Goal: Task Accomplishment & Management: Use online tool/utility

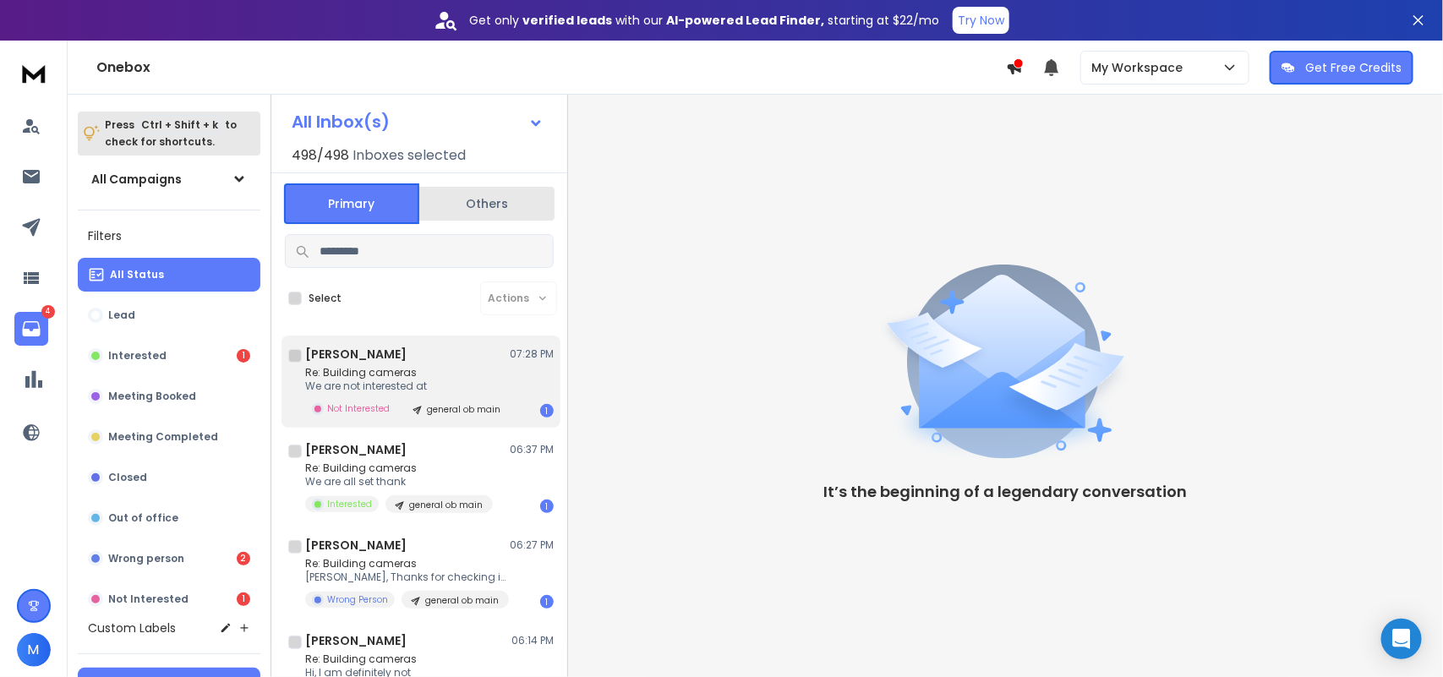
click at [429, 389] on p "We are not interested at" at bounding box center [406, 387] width 203 height 14
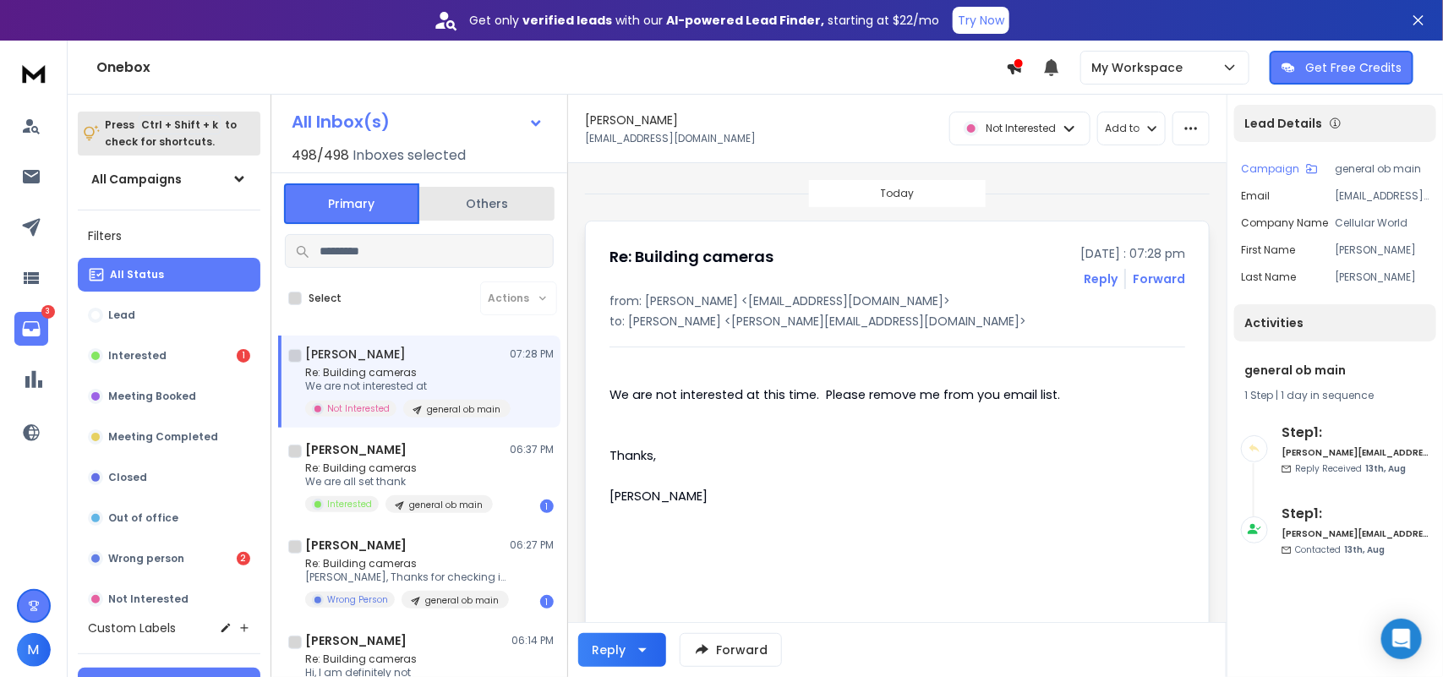
click at [620, 120] on h1 "[PERSON_NAME]" at bounding box center [631, 120] width 93 height 17
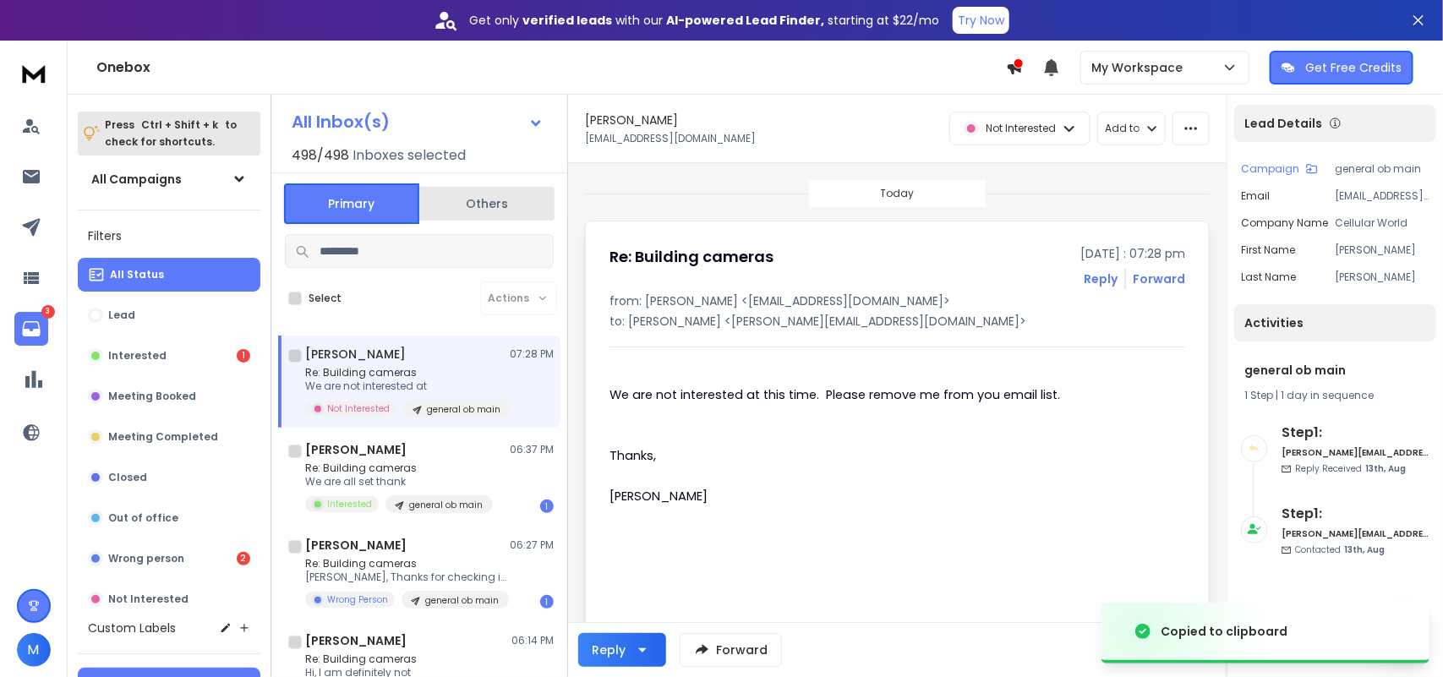
click at [668, 134] on p "[EMAIL_ADDRESS][DOMAIN_NAME]" at bounding box center [670, 139] width 171 height 14
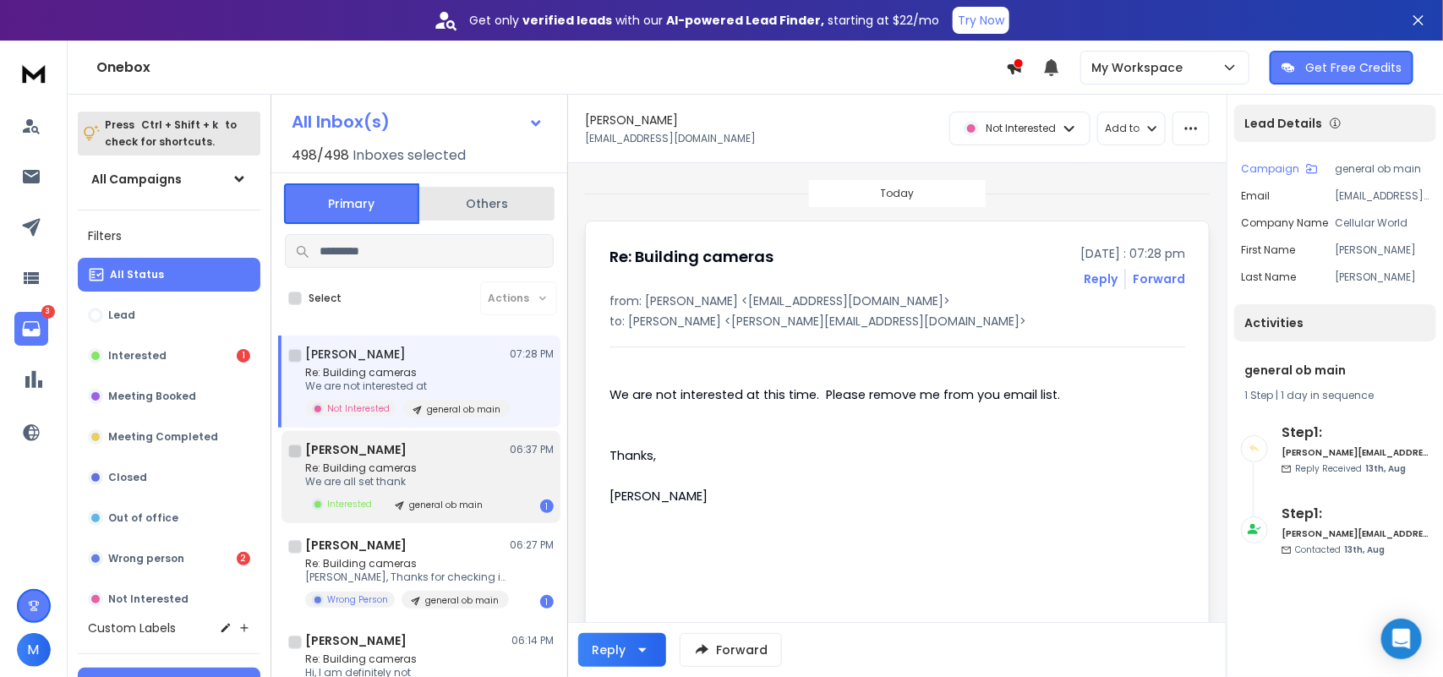
click at [407, 473] on p "Re: Building cameras" at bounding box center [399, 469] width 188 height 14
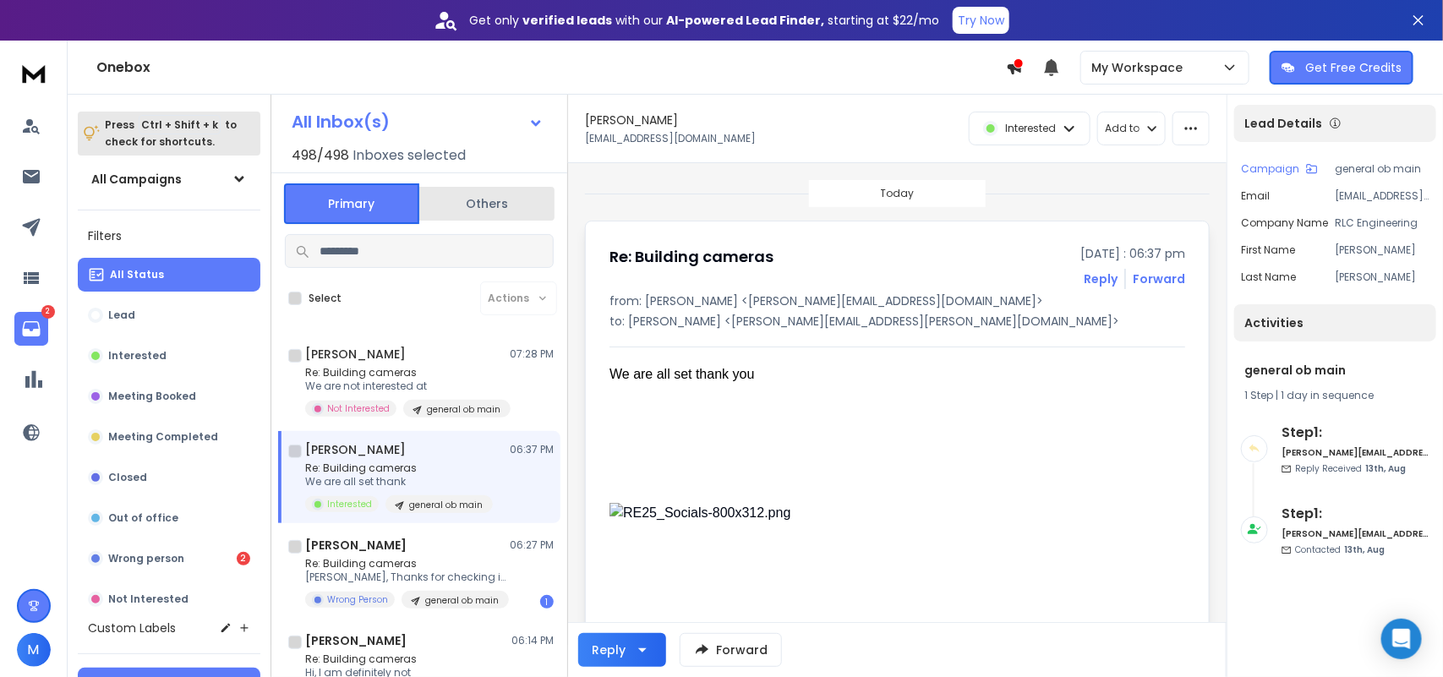
click at [1027, 123] on p "Interested" at bounding box center [1030, 129] width 51 height 14
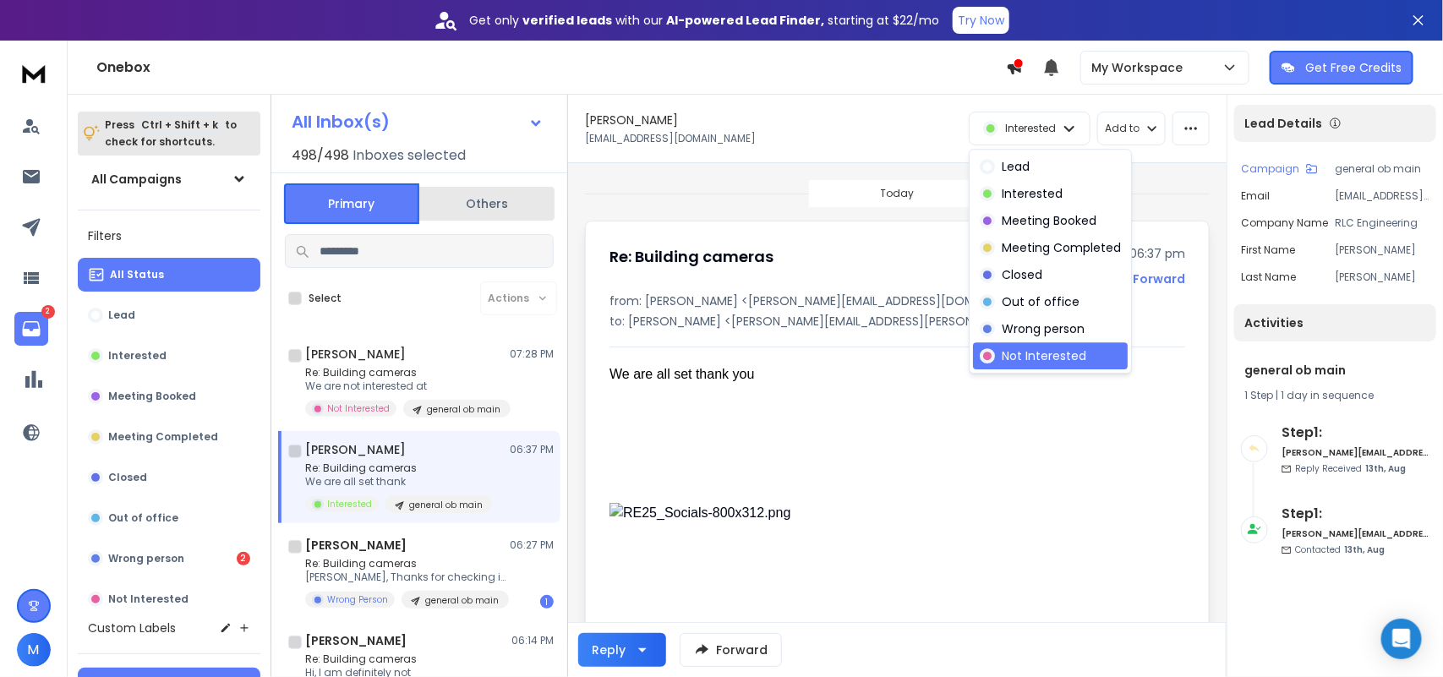
click at [1015, 358] on p "Not Interested" at bounding box center [1044, 355] width 85 height 17
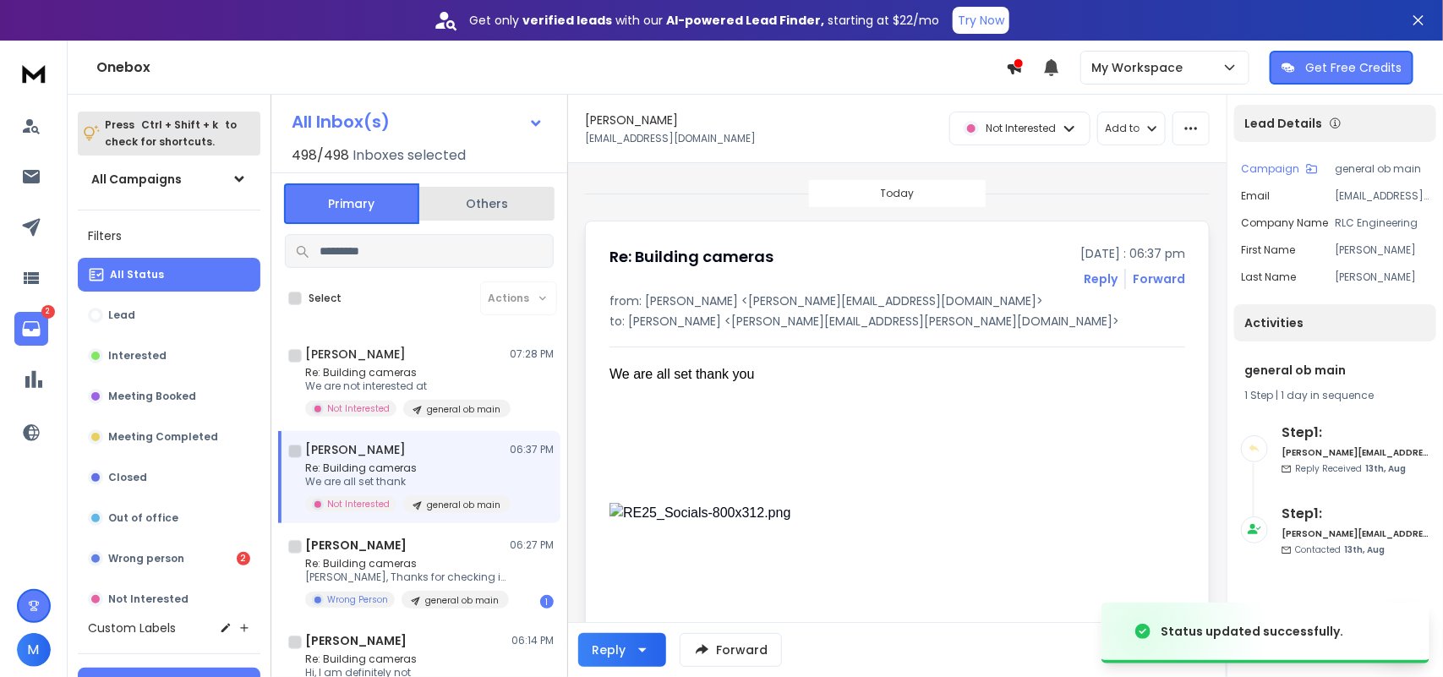
click at [626, 119] on h1 "[PERSON_NAME]" at bounding box center [631, 120] width 93 height 17
click at [661, 138] on p "[EMAIL_ADDRESS][DOMAIN_NAME]" at bounding box center [670, 139] width 171 height 14
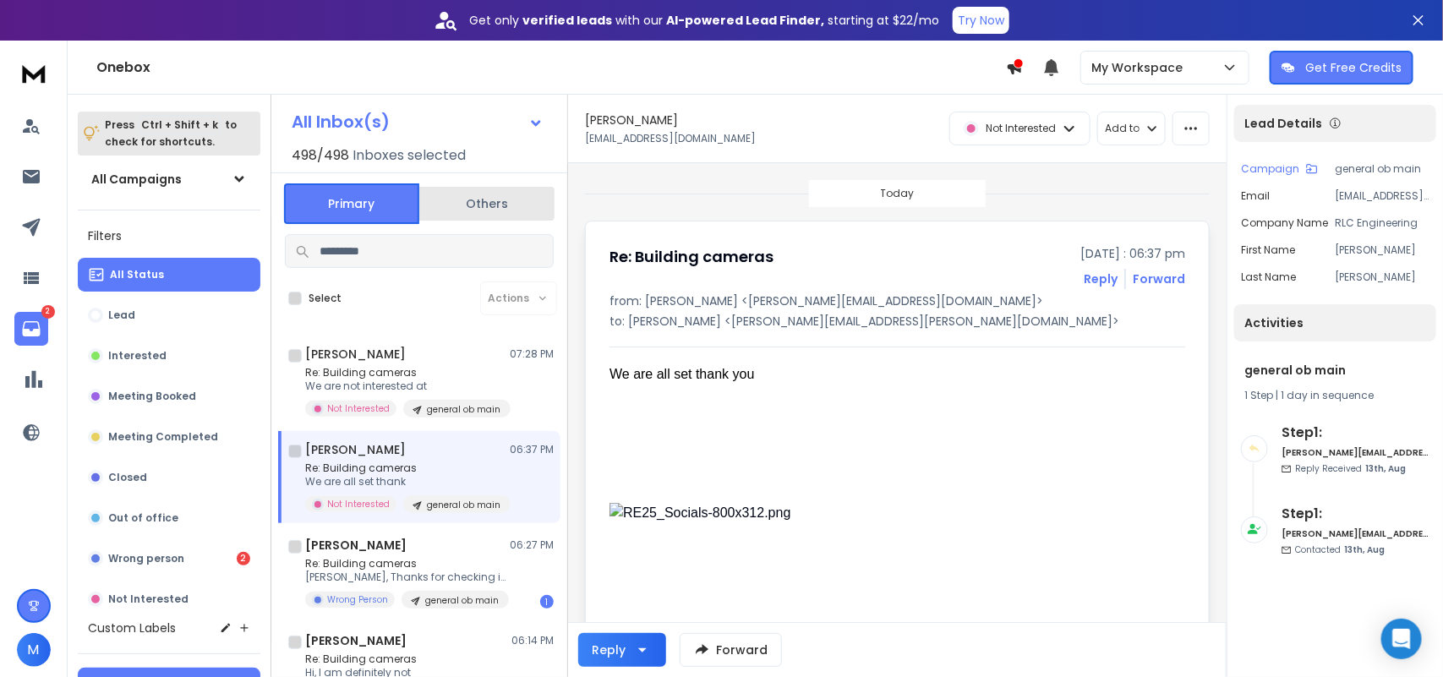
scroll to position [211, 0]
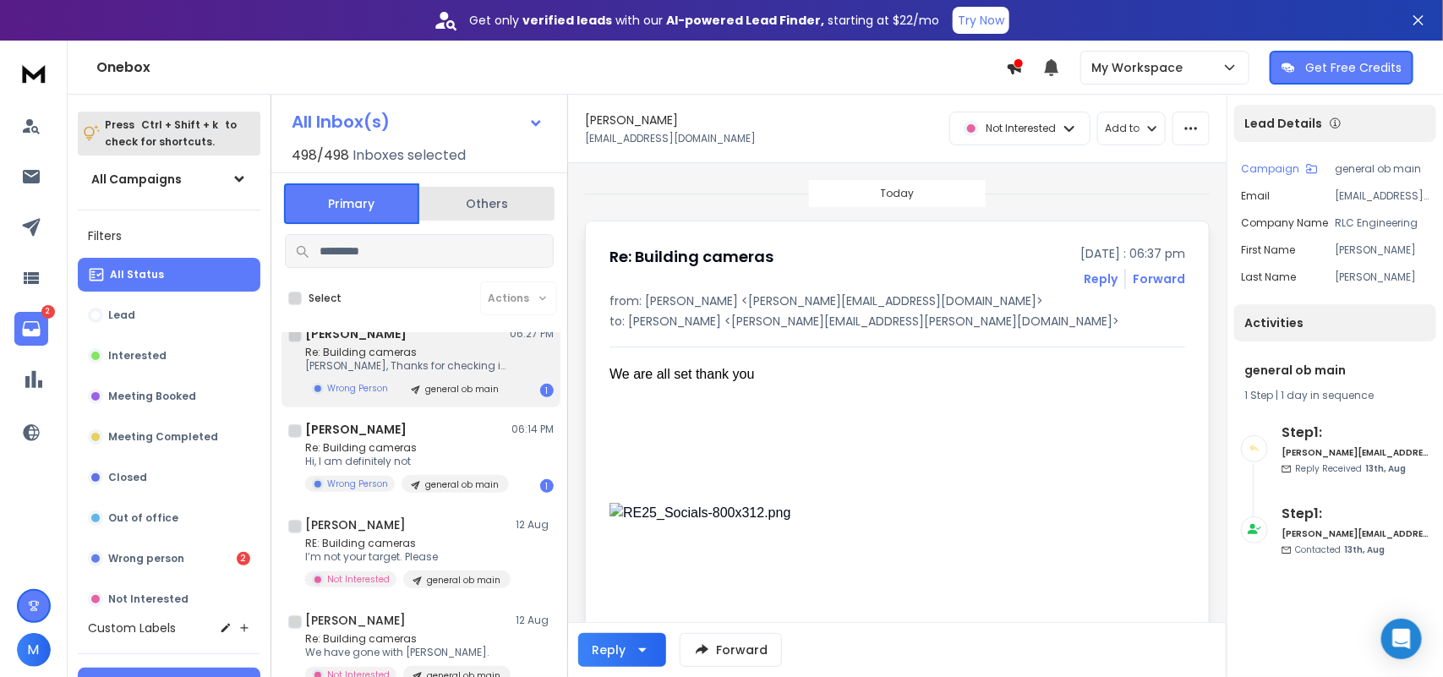
click at [425, 386] on p "general ob main" at bounding box center [462, 389] width 74 height 13
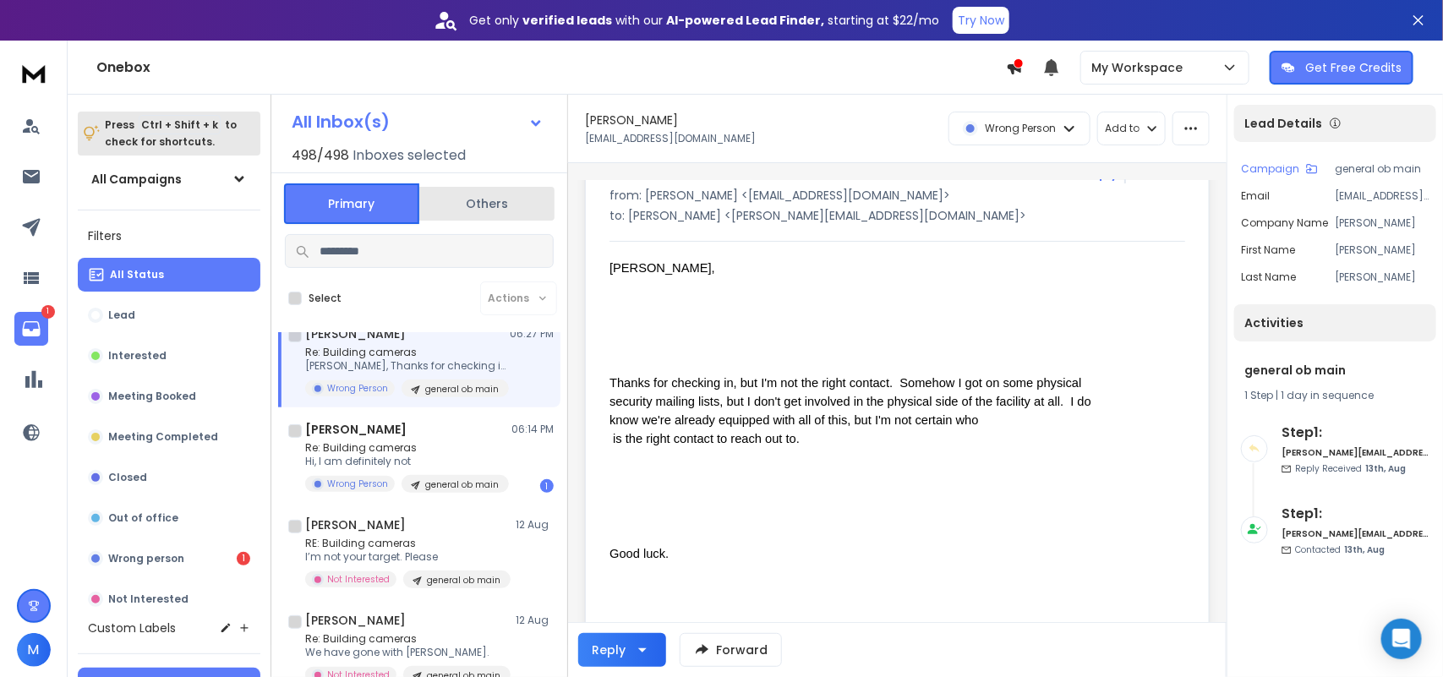
scroll to position [0, 0]
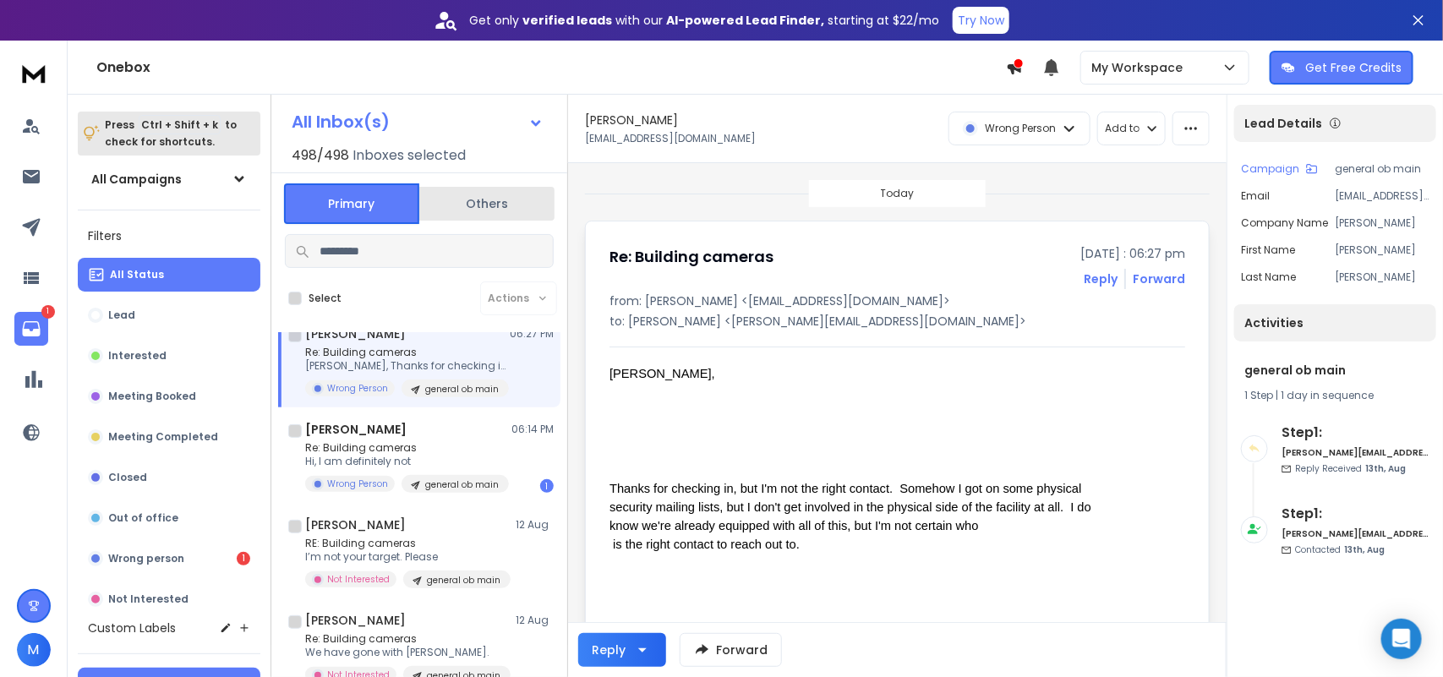
click at [632, 115] on h1 "[PERSON_NAME]" at bounding box center [631, 120] width 93 height 17
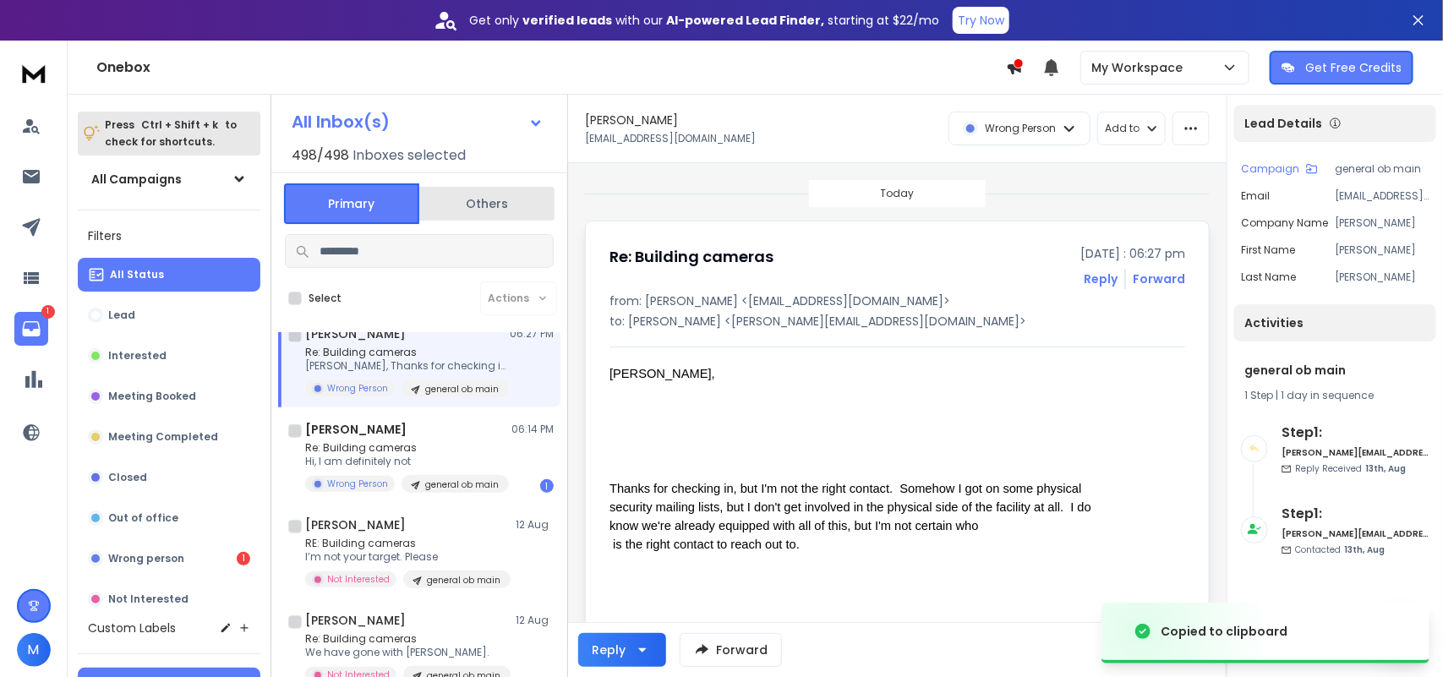
click at [665, 135] on p "[EMAIL_ADDRESS][DOMAIN_NAME]" at bounding box center [670, 139] width 171 height 14
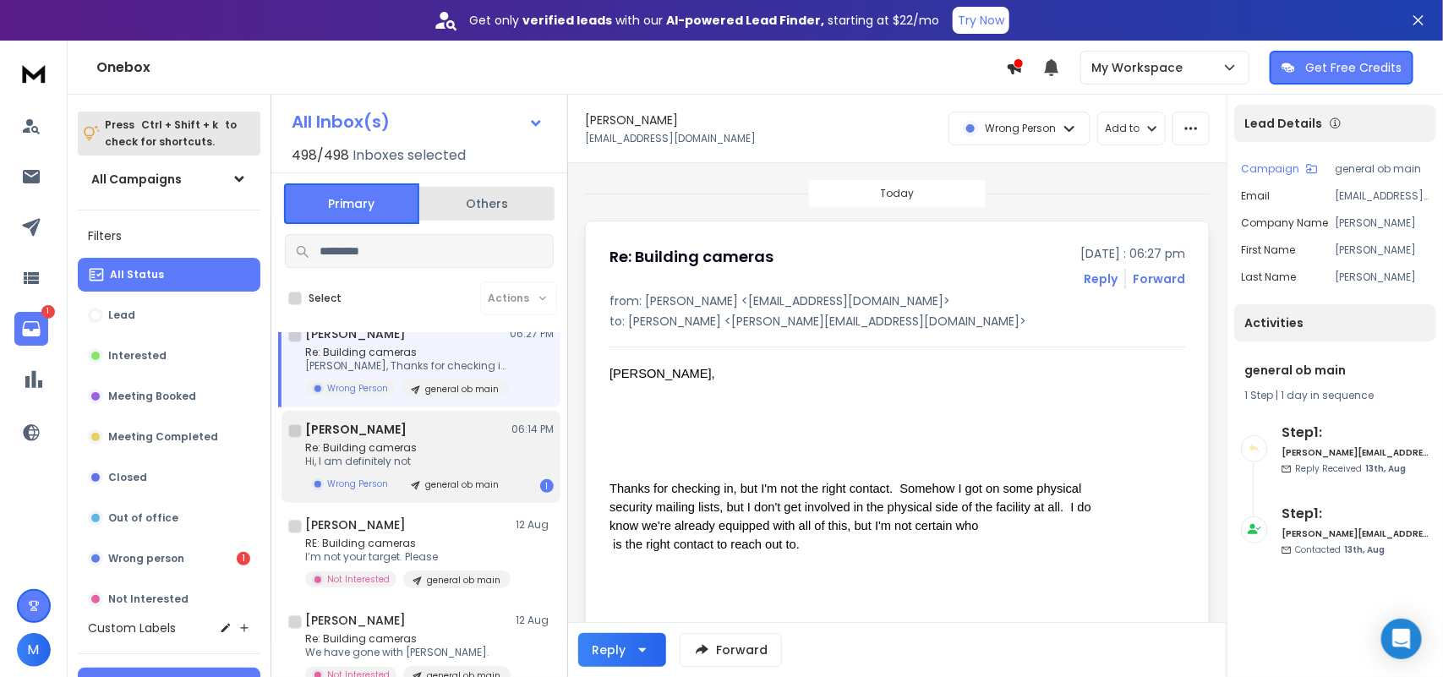
scroll to position [317, 0]
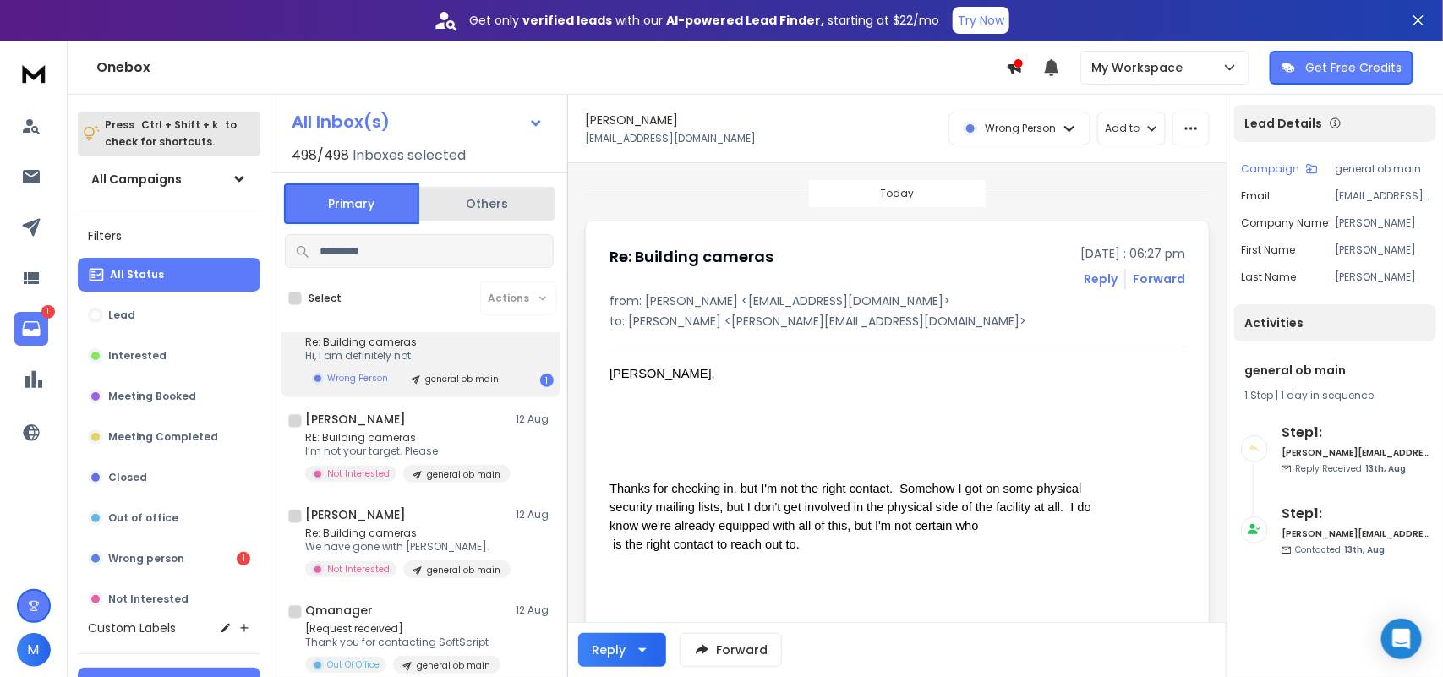
click at [436, 373] on p "general ob main" at bounding box center [462, 379] width 74 height 13
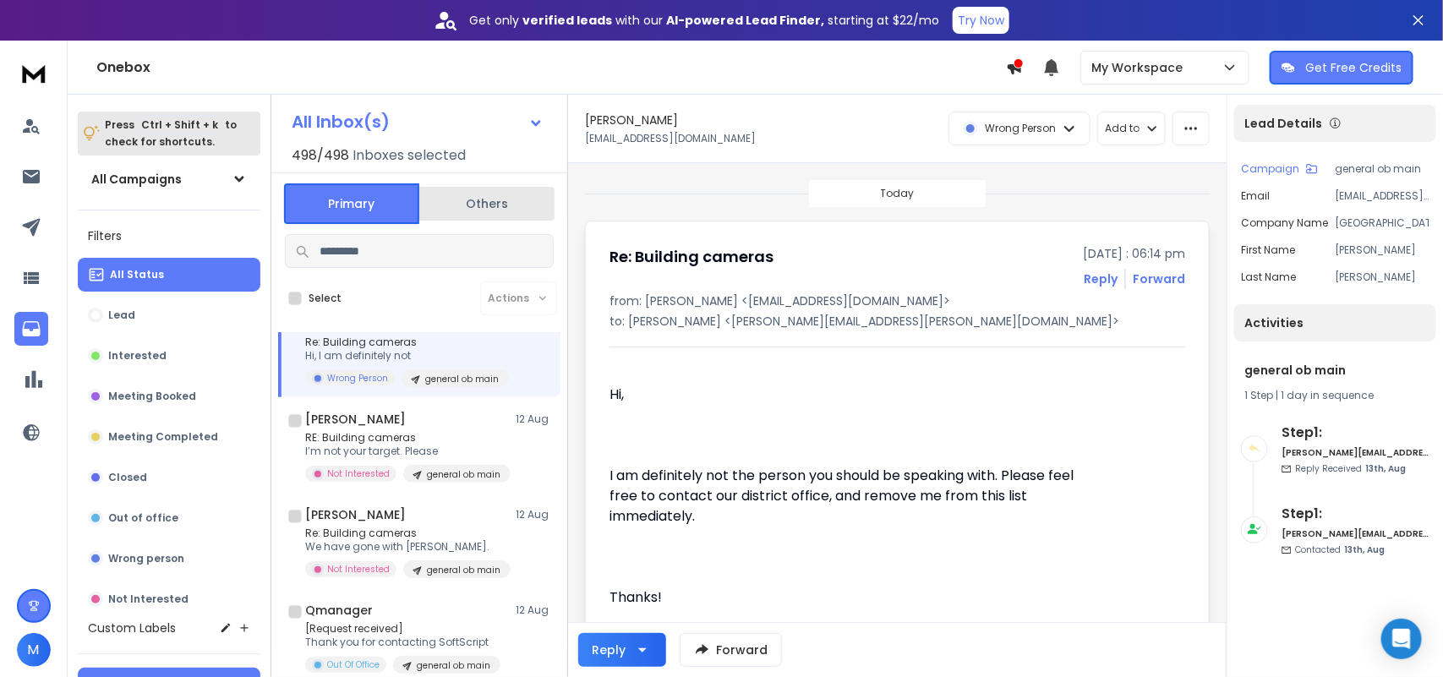
click at [632, 120] on h1 "[PERSON_NAME]" at bounding box center [631, 120] width 93 height 17
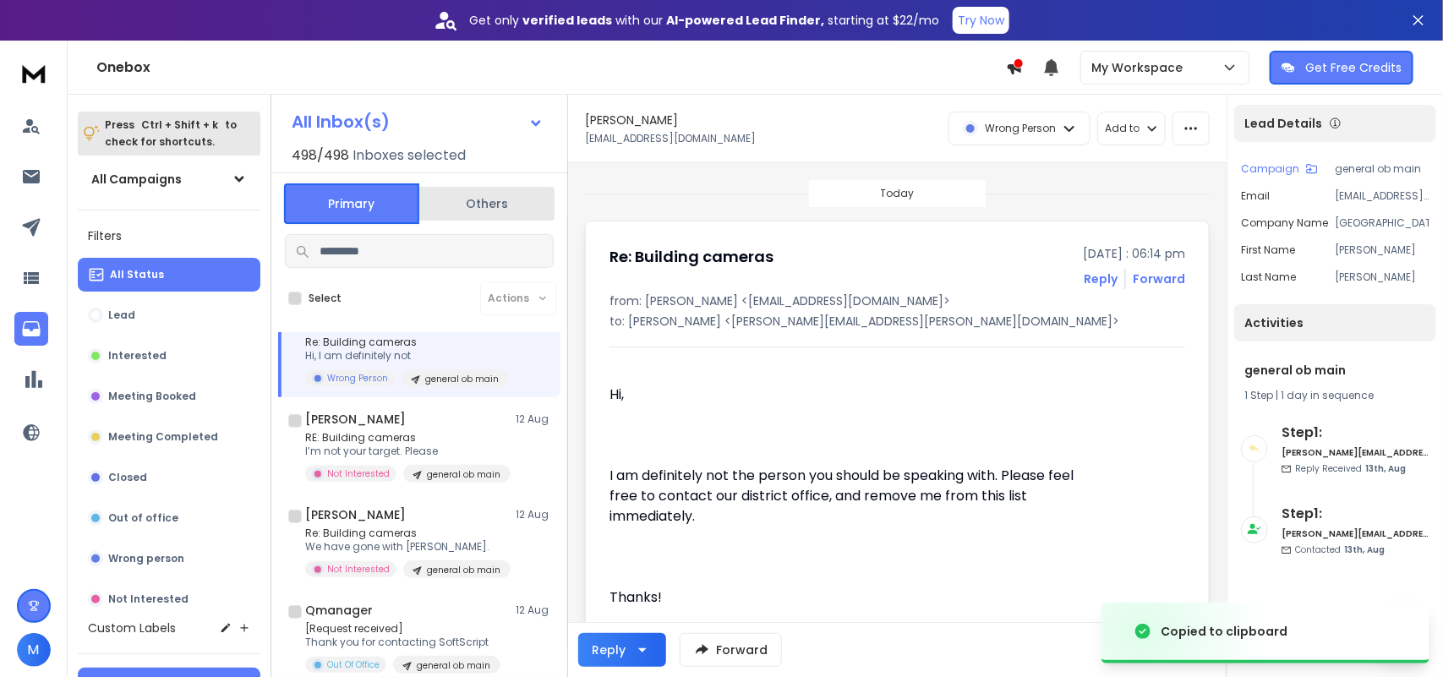
click at [672, 134] on p "[EMAIL_ADDRESS][DOMAIN_NAME]" at bounding box center [670, 139] width 171 height 14
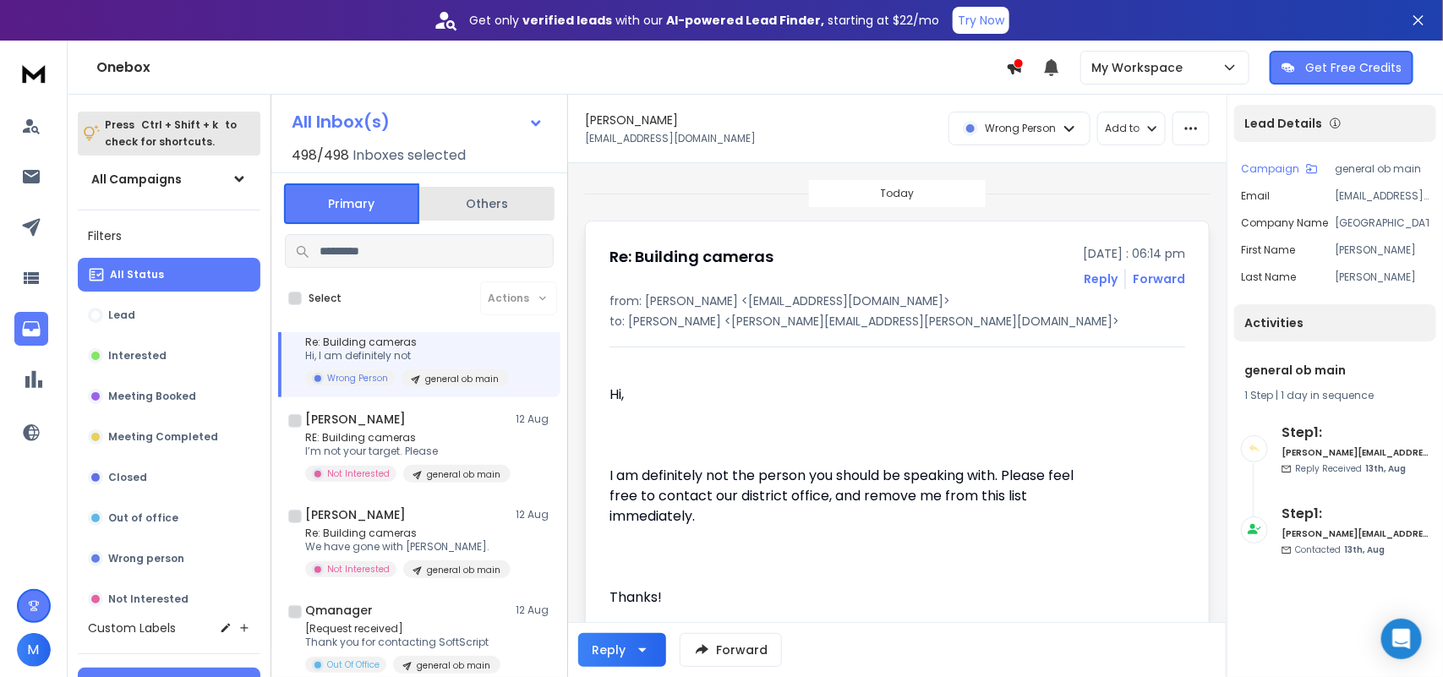
click at [1368, 196] on p "[EMAIL_ADDRESS][DOMAIN_NAME]" at bounding box center [1382, 196] width 95 height 14
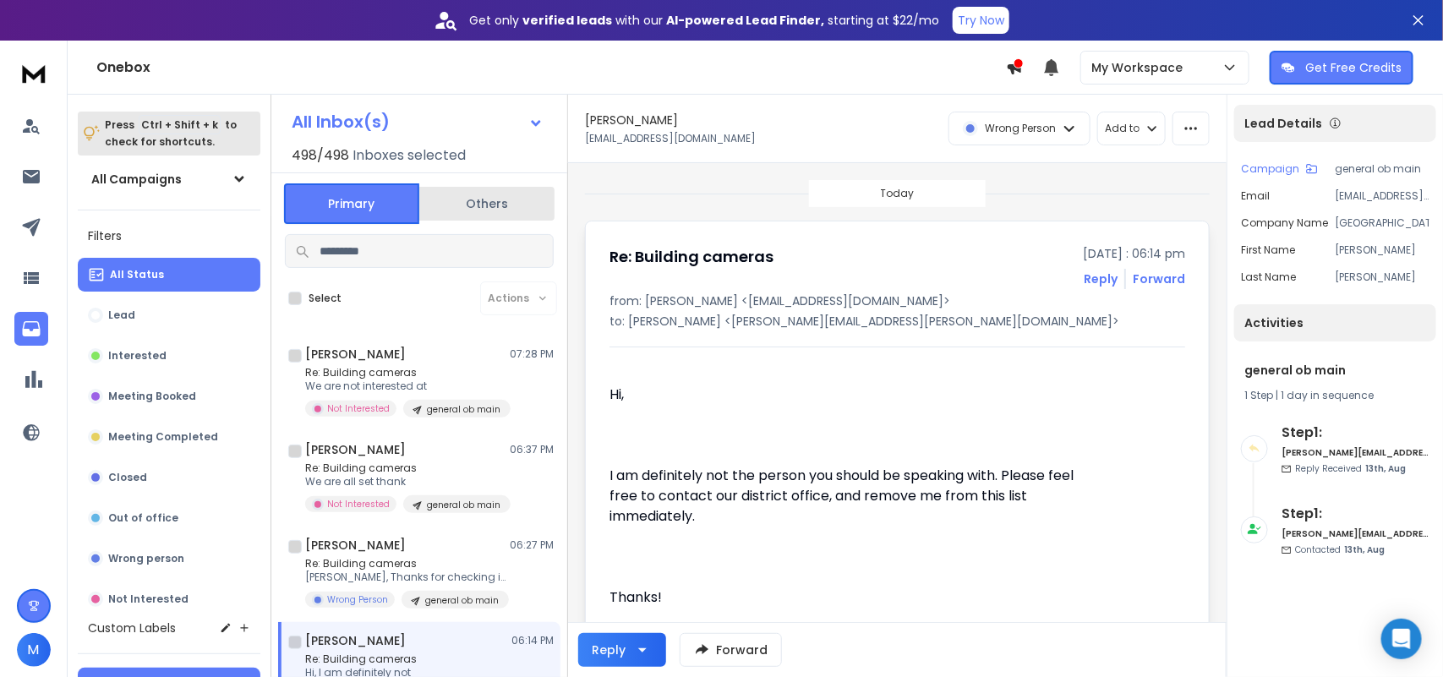
scroll to position [211, 0]
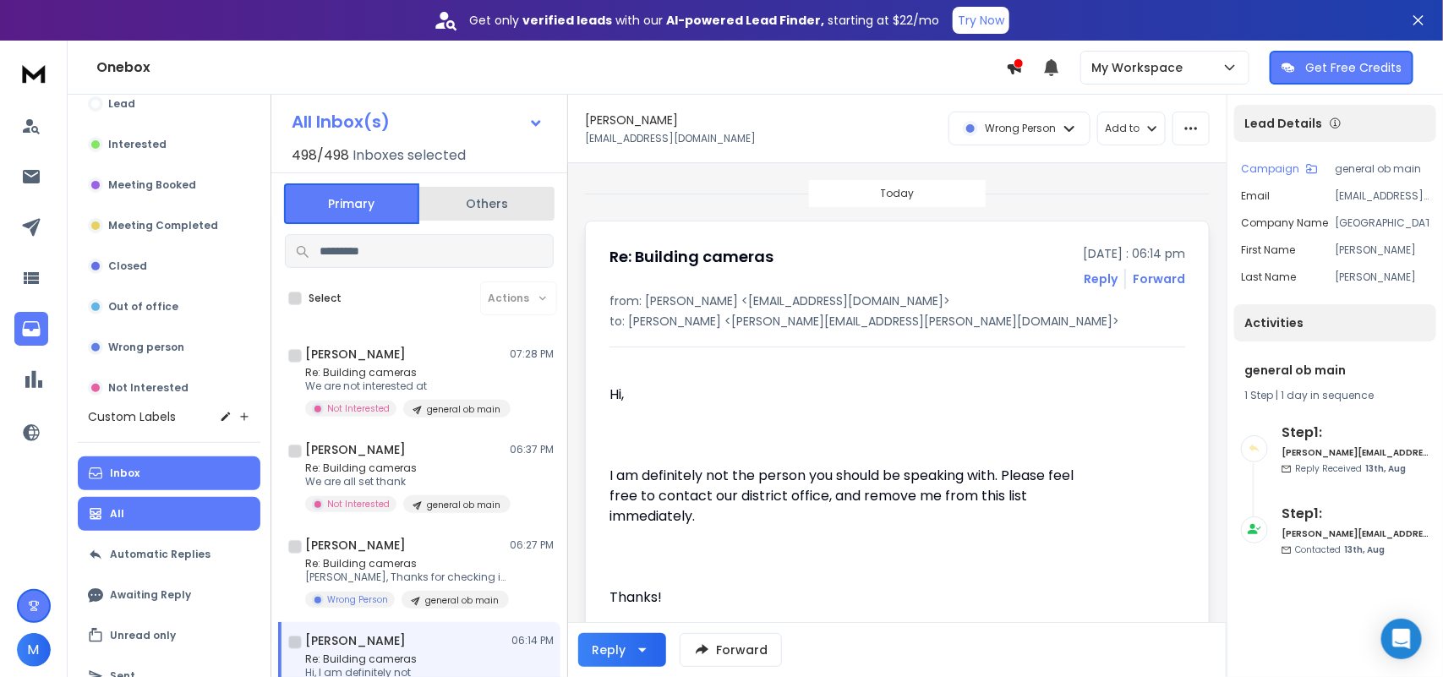
click at [124, 505] on button "All" at bounding box center [169, 514] width 183 height 34
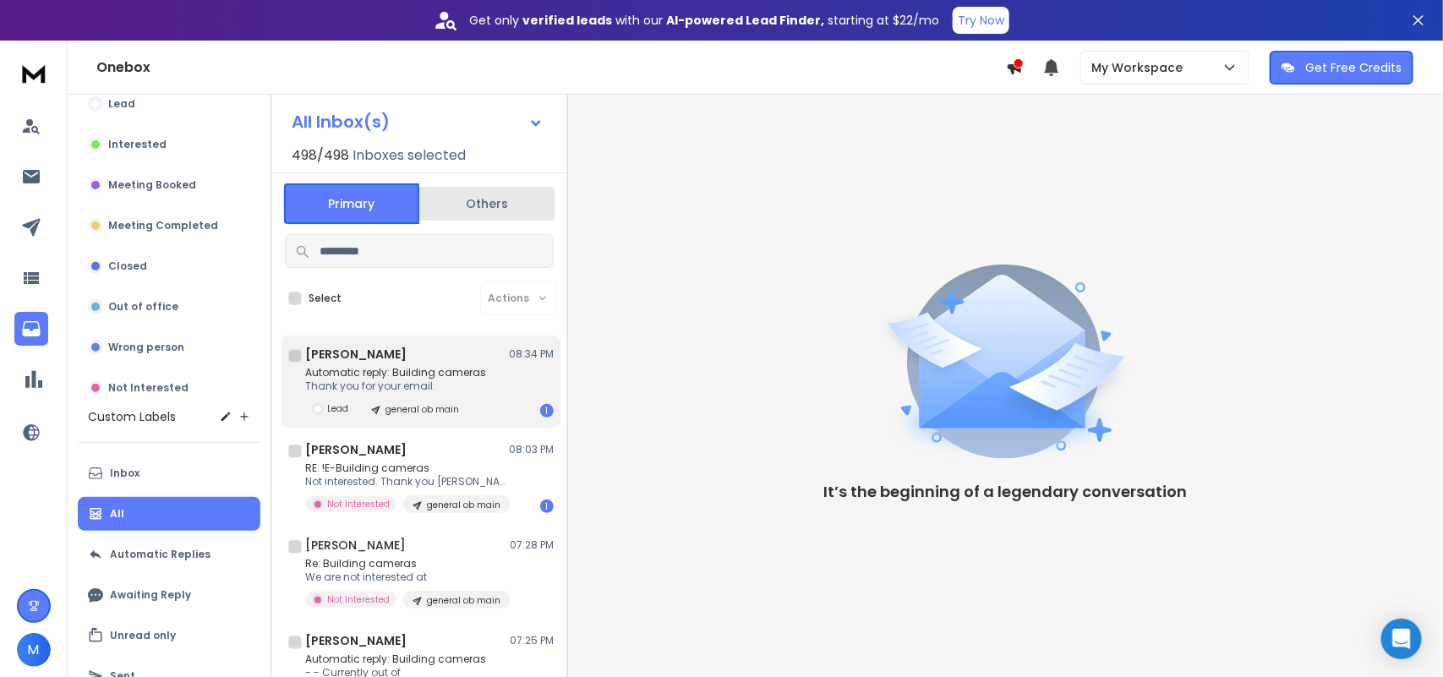
click at [407, 380] on p "Thank you for your email." at bounding box center [395, 387] width 181 height 14
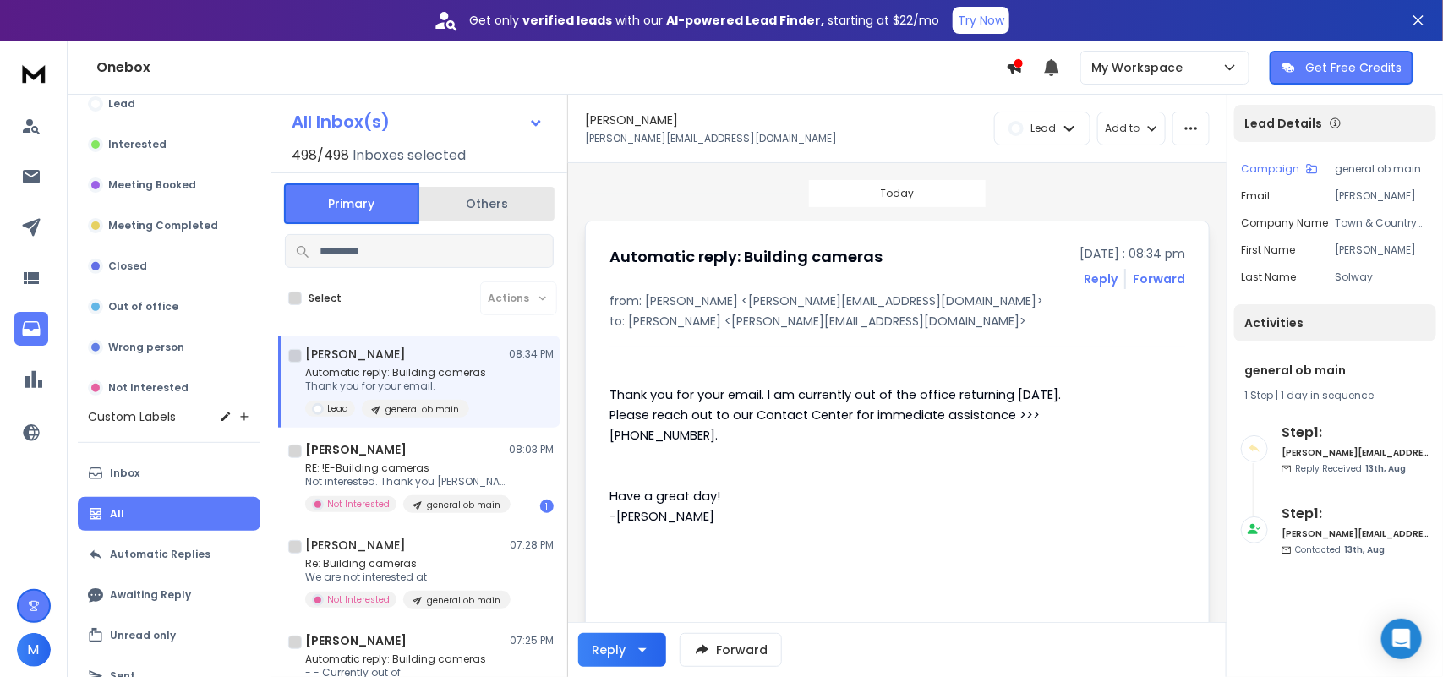
click at [620, 118] on h1 "[PERSON_NAME]" at bounding box center [631, 120] width 93 height 17
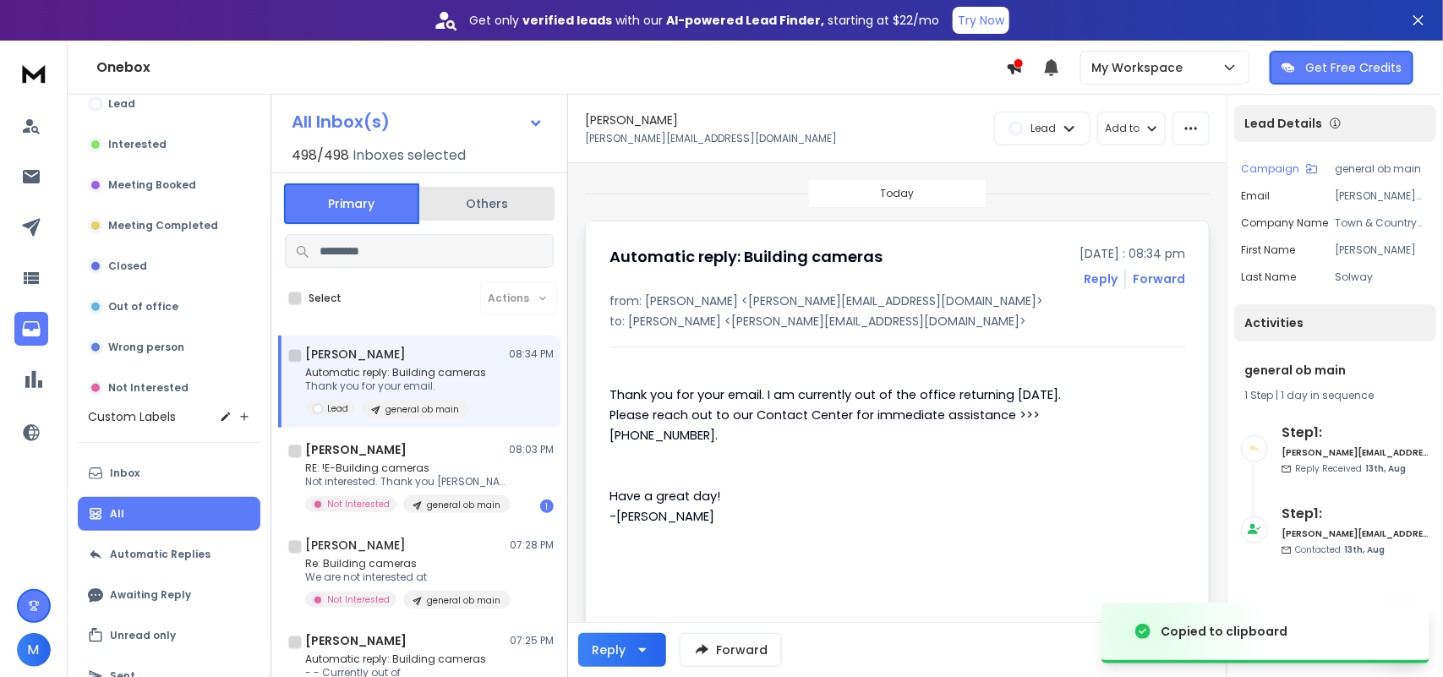
click at [676, 135] on p "[PERSON_NAME][EMAIL_ADDRESS][DOMAIN_NAME]" at bounding box center [711, 139] width 252 height 14
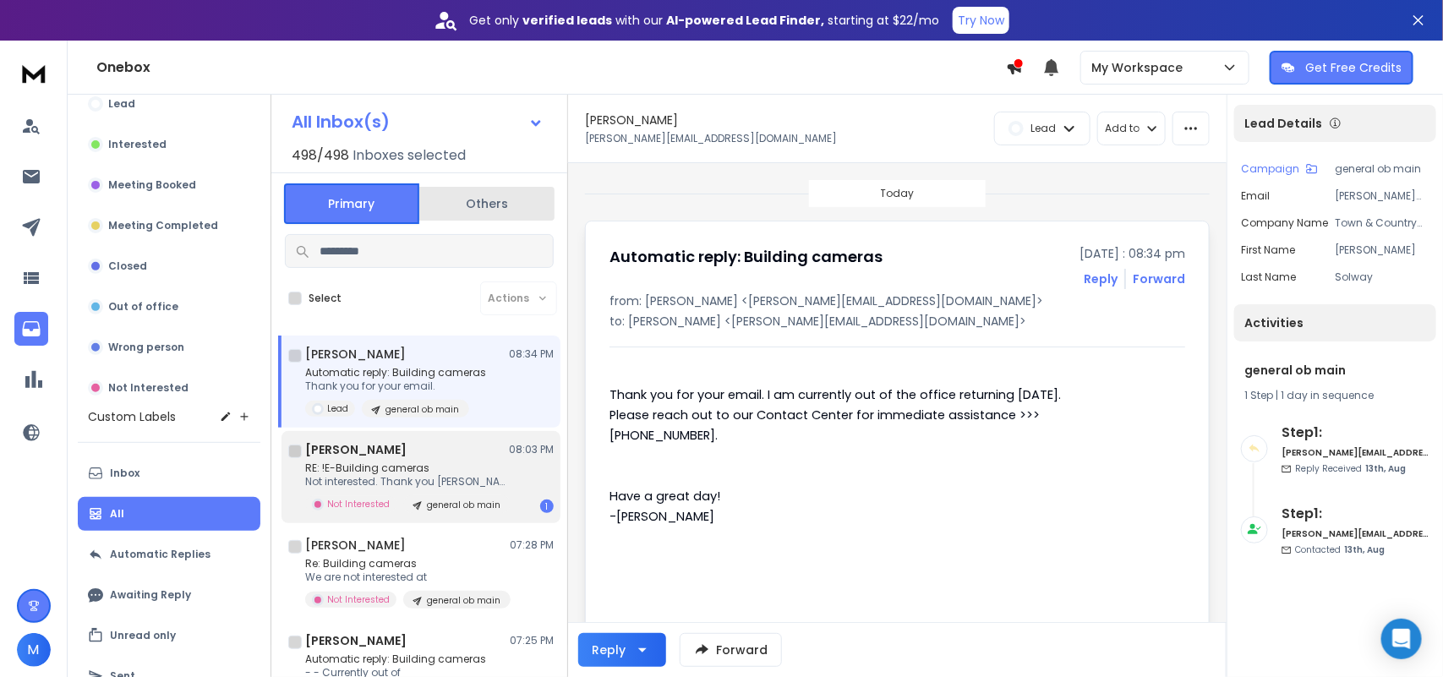
click at [390, 462] on p "RE: !E-Building cameras" at bounding box center [406, 469] width 203 height 14
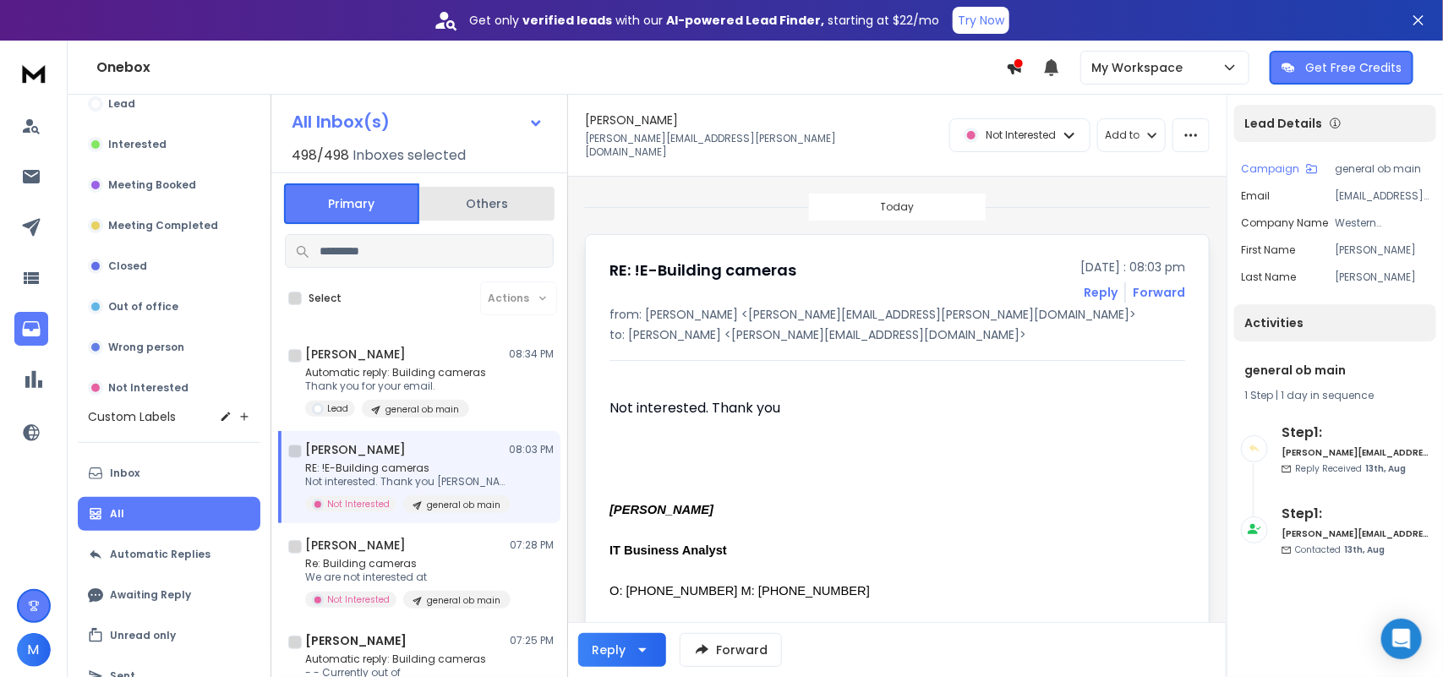
click at [638, 118] on h1 "[PERSON_NAME]" at bounding box center [631, 120] width 93 height 17
click at [630, 140] on p "[PERSON_NAME][EMAIL_ADDRESS][PERSON_NAME][DOMAIN_NAME]" at bounding box center [739, 145] width 308 height 27
click at [1344, 189] on p "[EMAIL_ADDRESS][DOMAIN_NAME]" at bounding box center [1382, 196] width 95 height 14
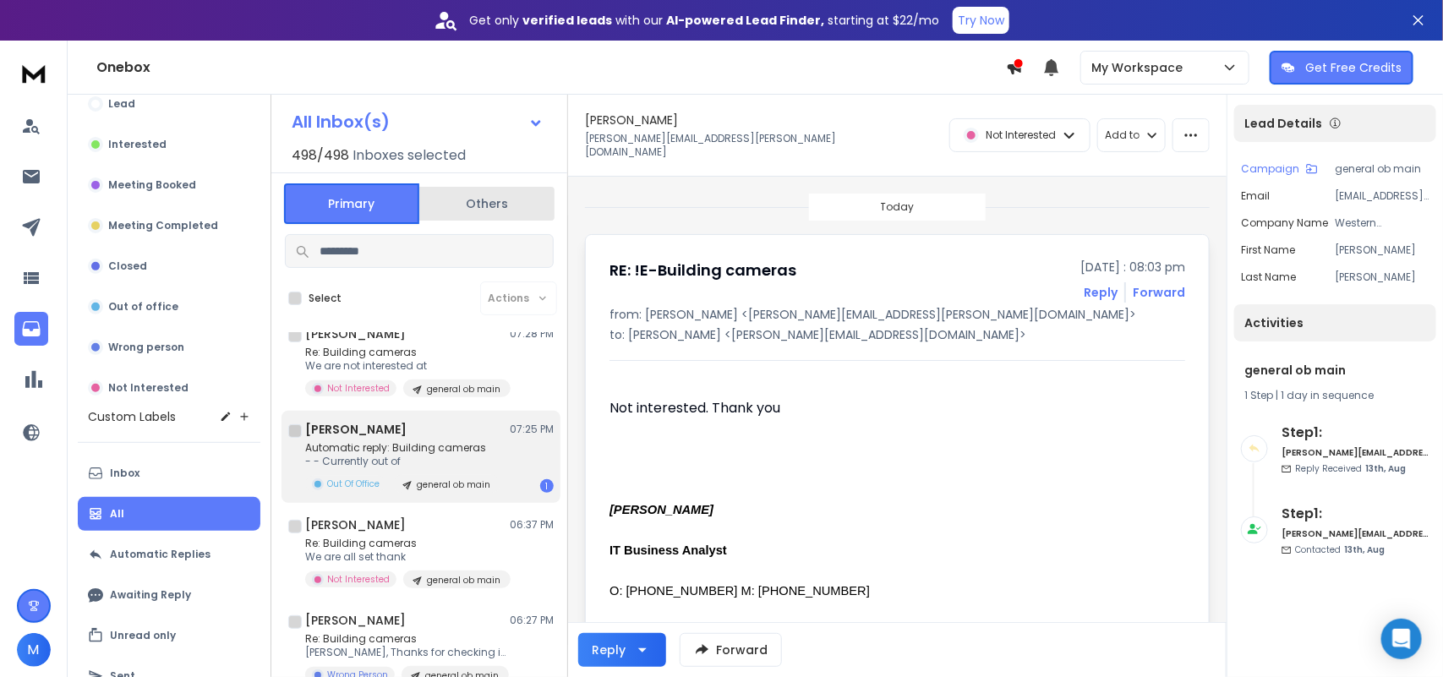
click at [429, 444] on p "Automatic reply: Building cameras" at bounding box center [402, 448] width 195 height 14
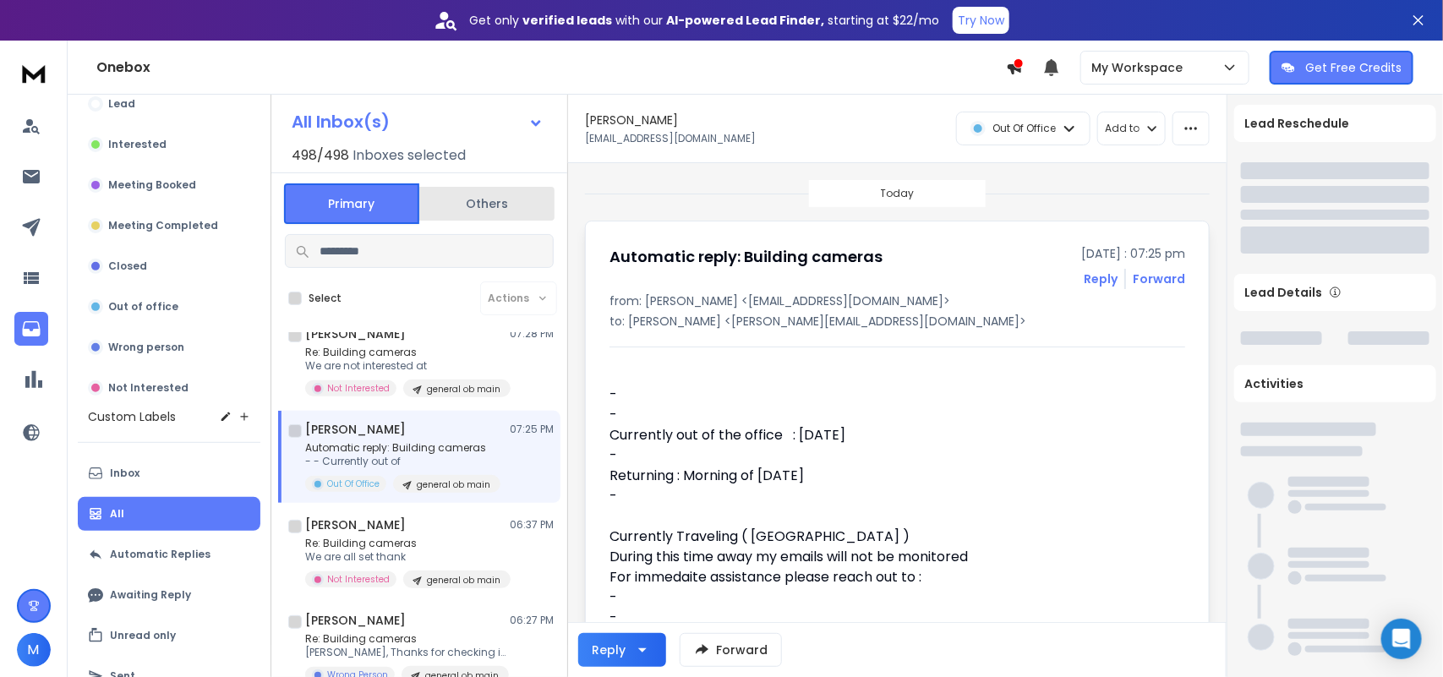
click at [601, 120] on h1 "[PERSON_NAME]" at bounding box center [631, 120] width 93 height 17
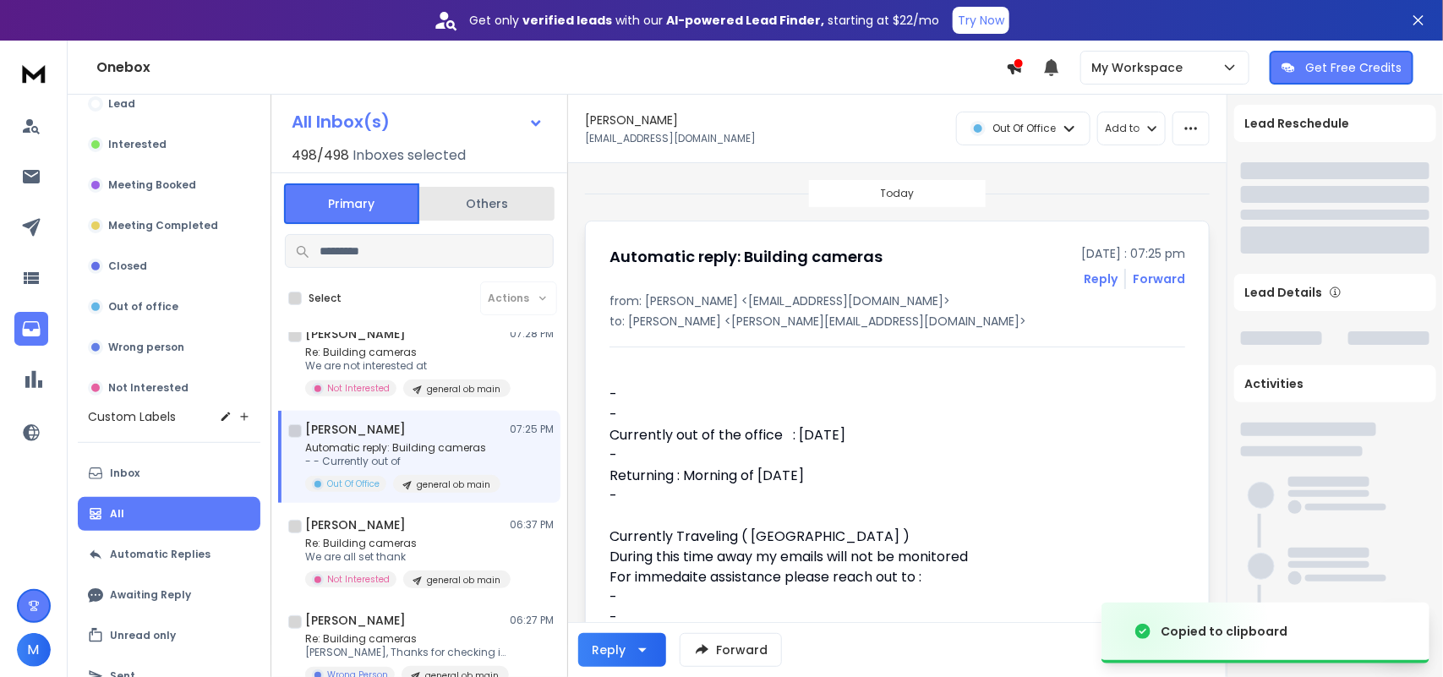
click at [675, 136] on p "[EMAIL_ADDRESS][DOMAIN_NAME]" at bounding box center [670, 139] width 171 height 14
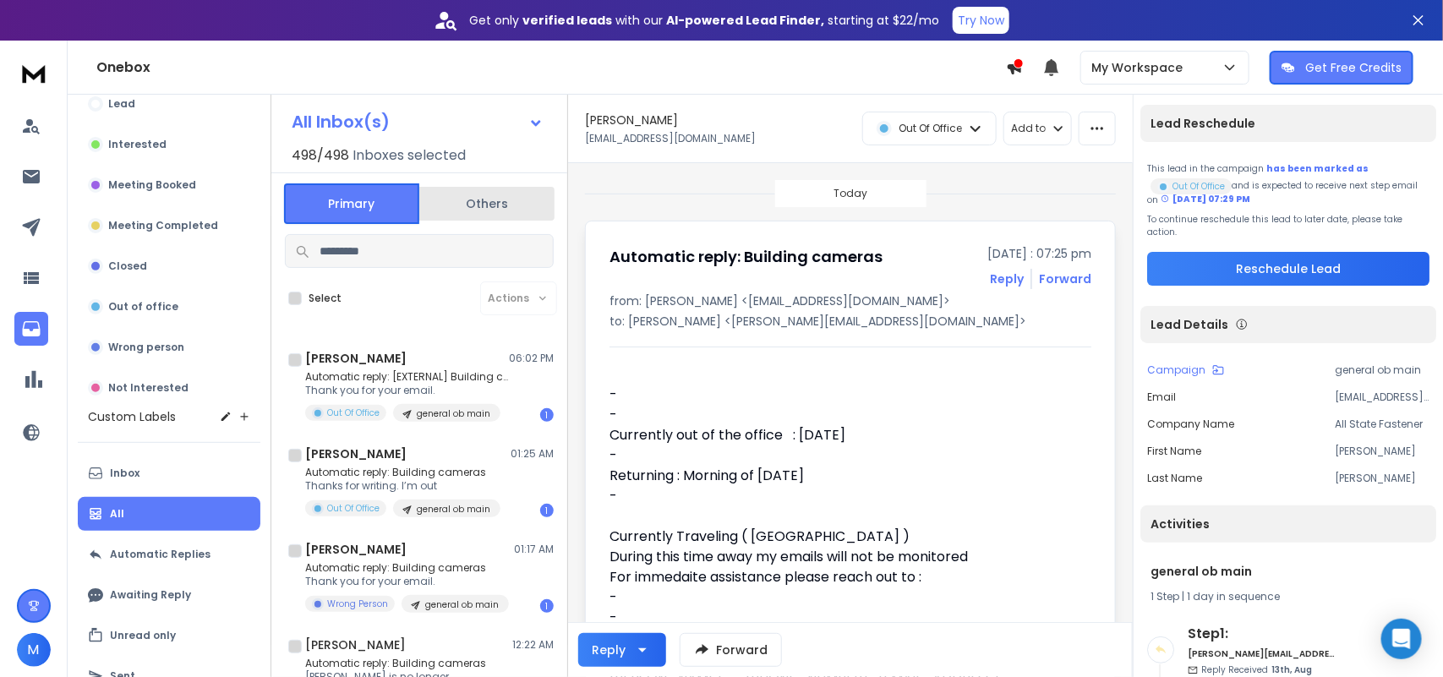
scroll to position [1162, 0]
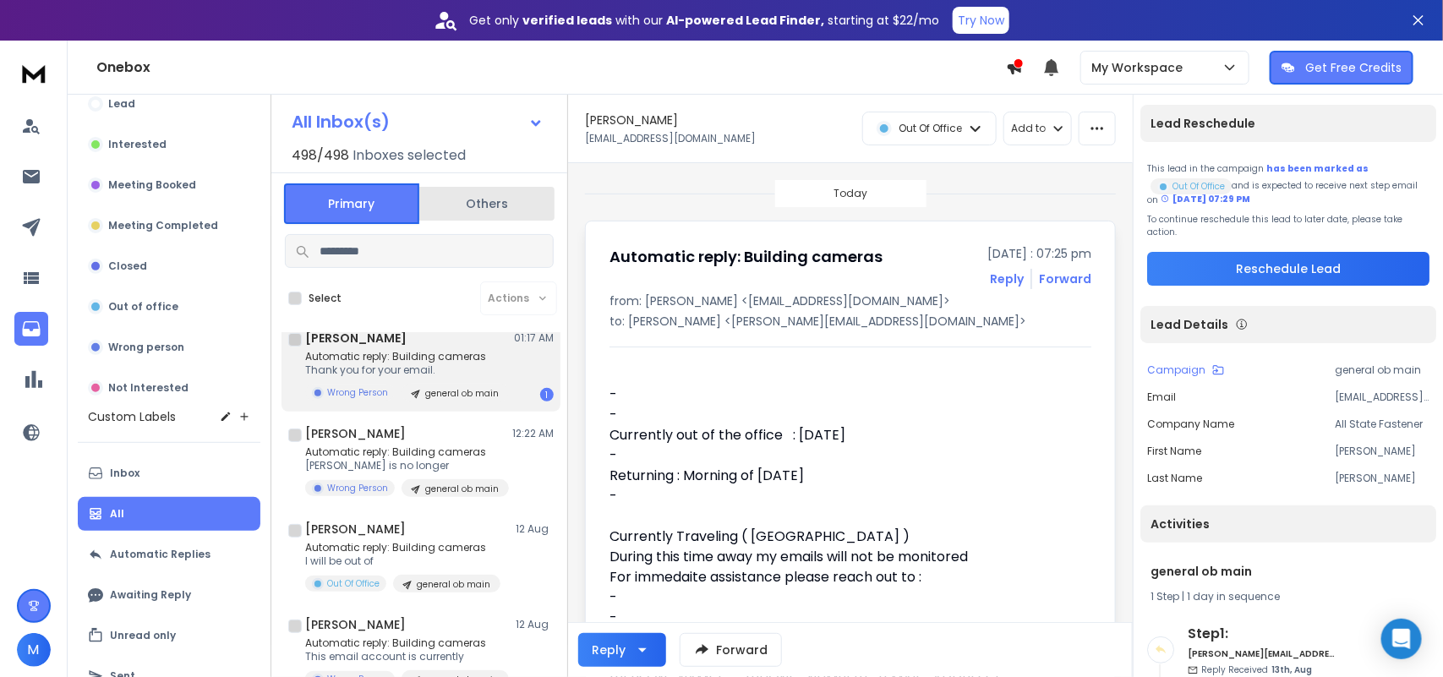
click at [402, 365] on p "Thank you for your email." at bounding box center [406, 371] width 203 height 14
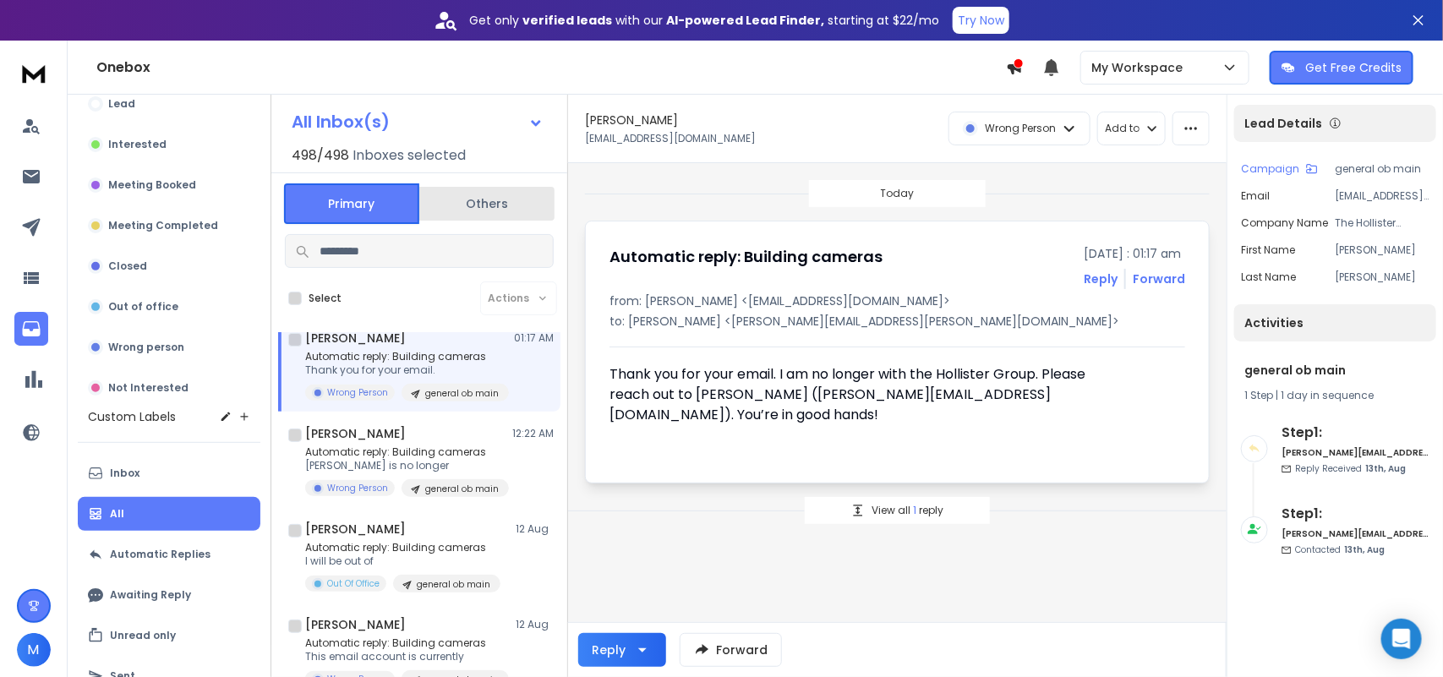
click at [610, 120] on h1 "[PERSON_NAME]" at bounding box center [631, 120] width 93 height 17
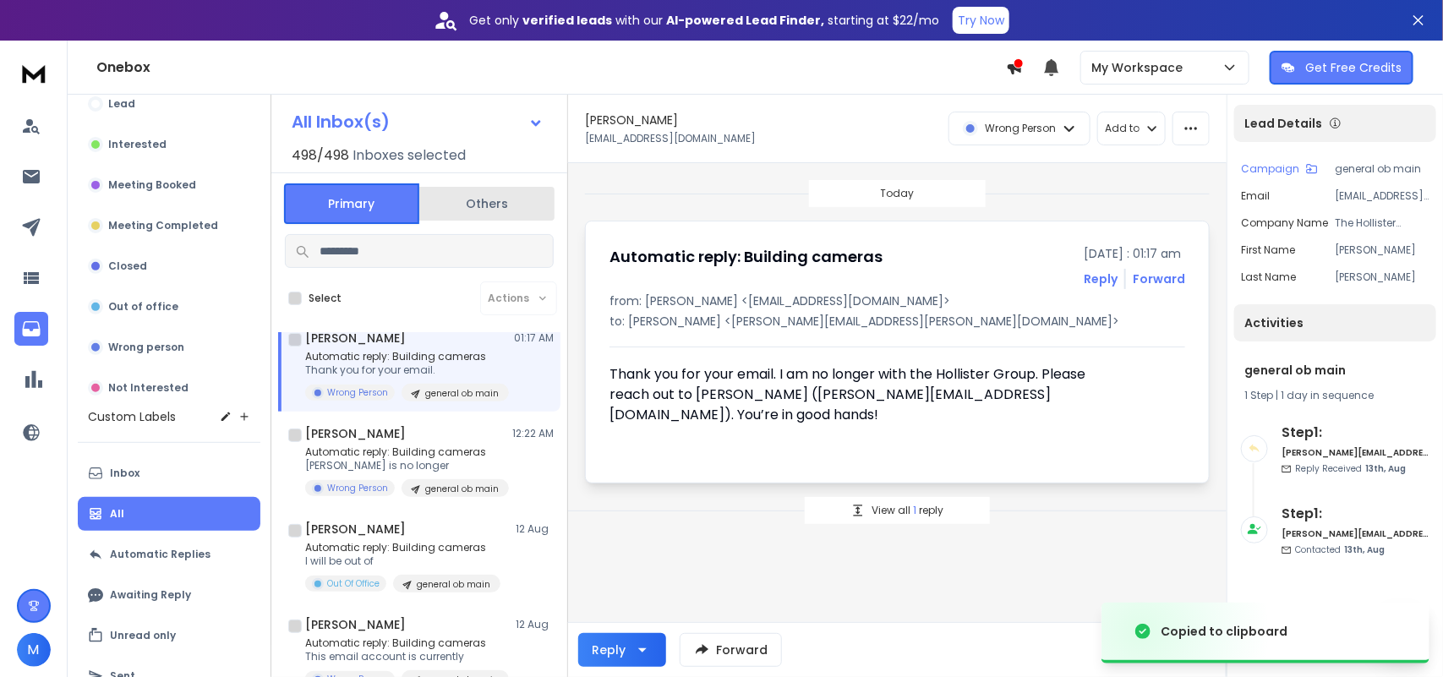
click at [676, 141] on p "[EMAIL_ADDRESS][DOMAIN_NAME]" at bounding box center [670, 139] width 171 height 14
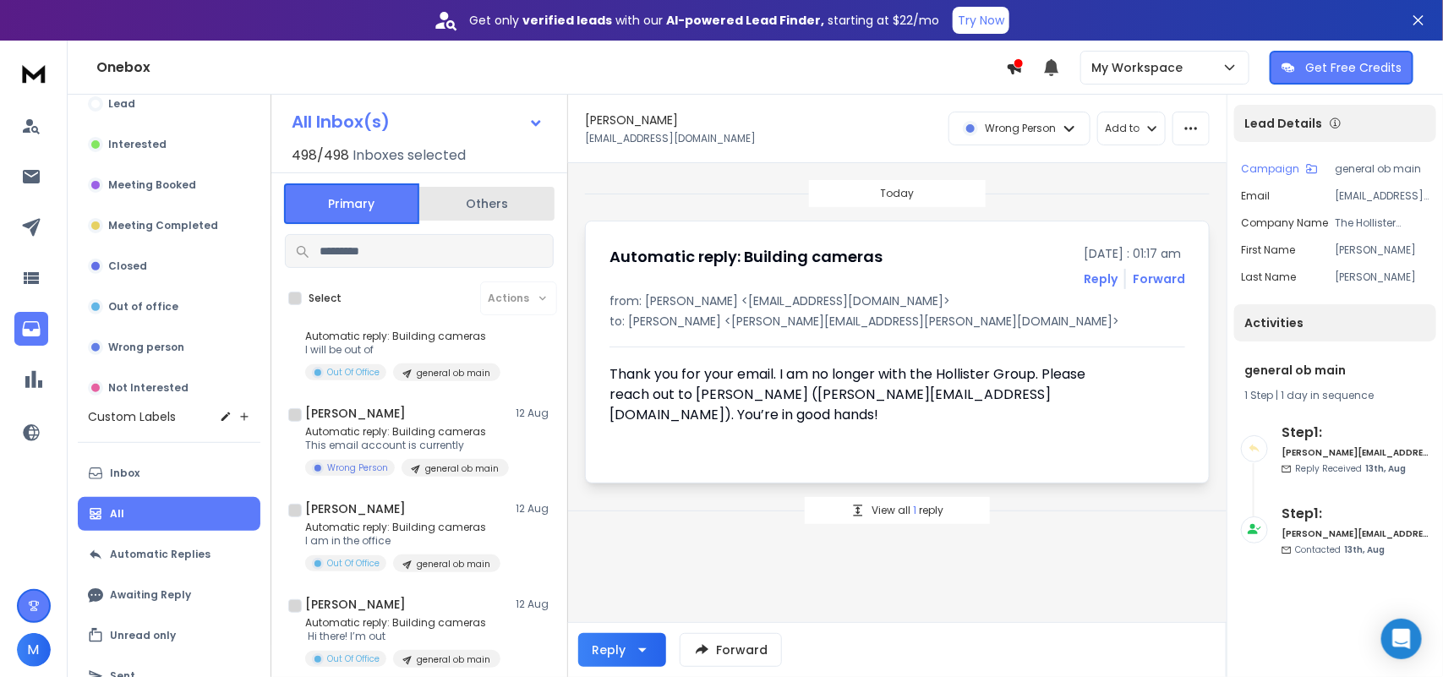
scroll to position [1057, 0]
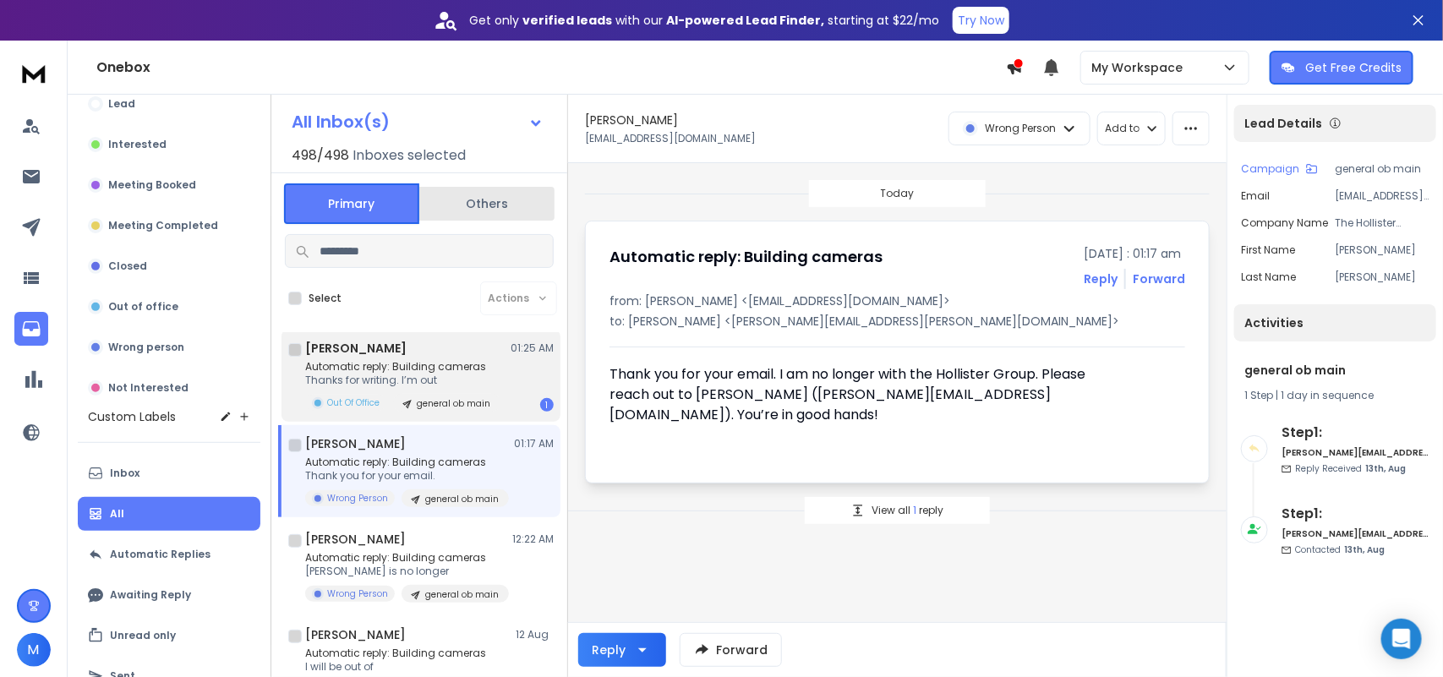
click at [459, 406] on p "general ob main" at bounding box center [454, 403] width 74 height 13
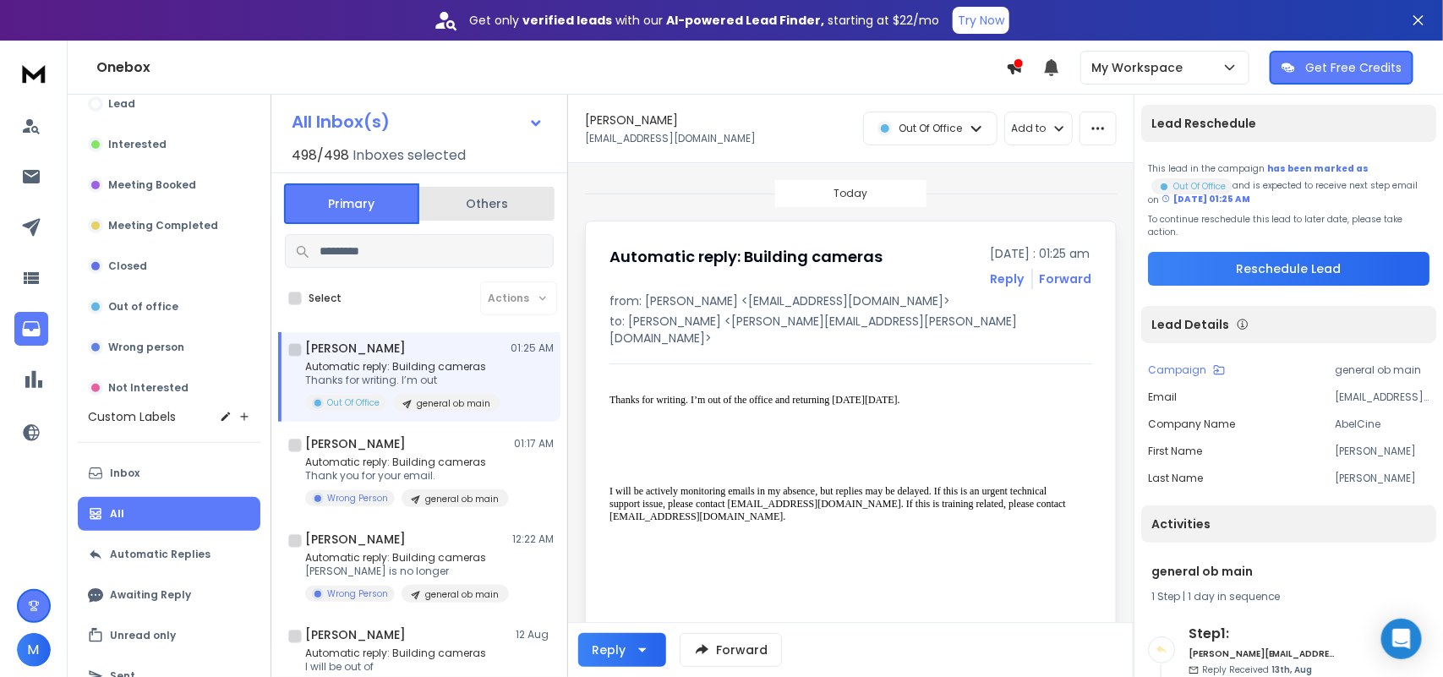
click at [618, 118] on h1 "[PERSON_NAME]" at bounding box center [631, 120] width 93 height 17
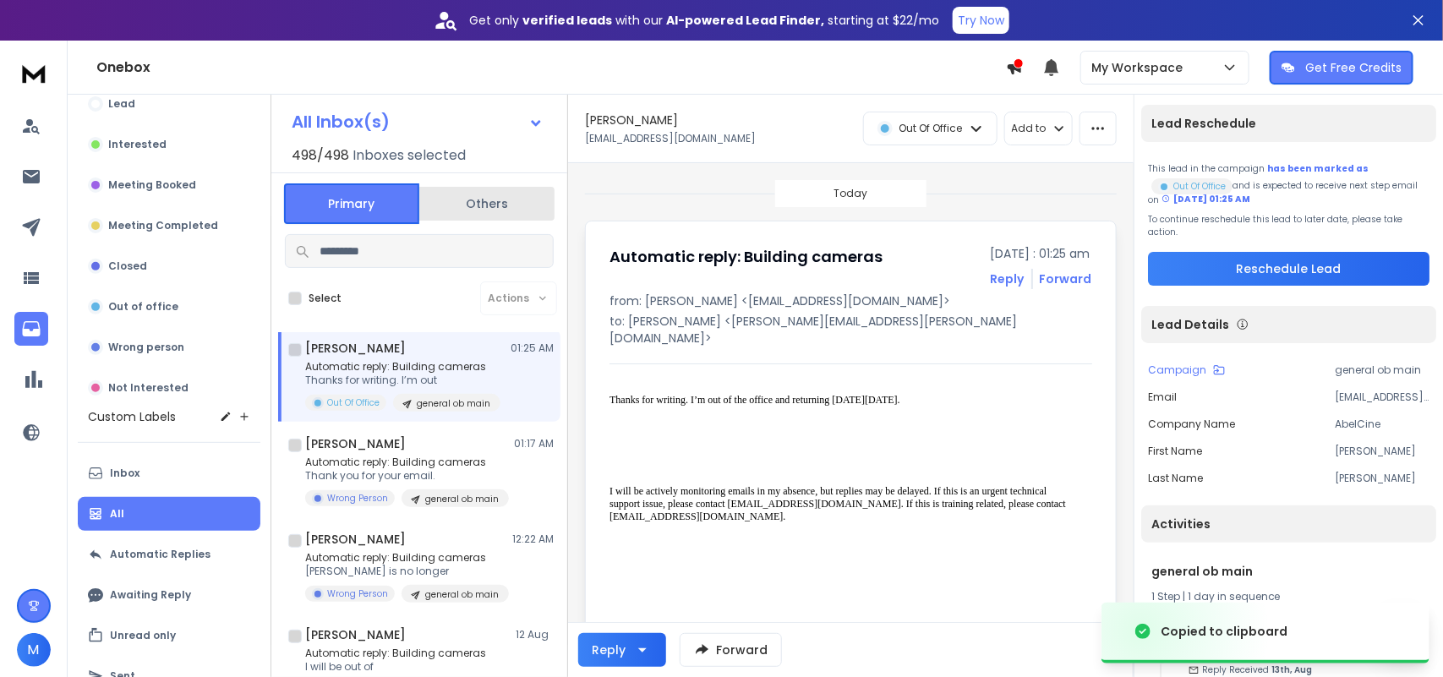
click at [670, 141] on p "[EMAIL_ADDRESS][DOMAIN_NAME]" at bounding box center [670, 139] width 171 height 14
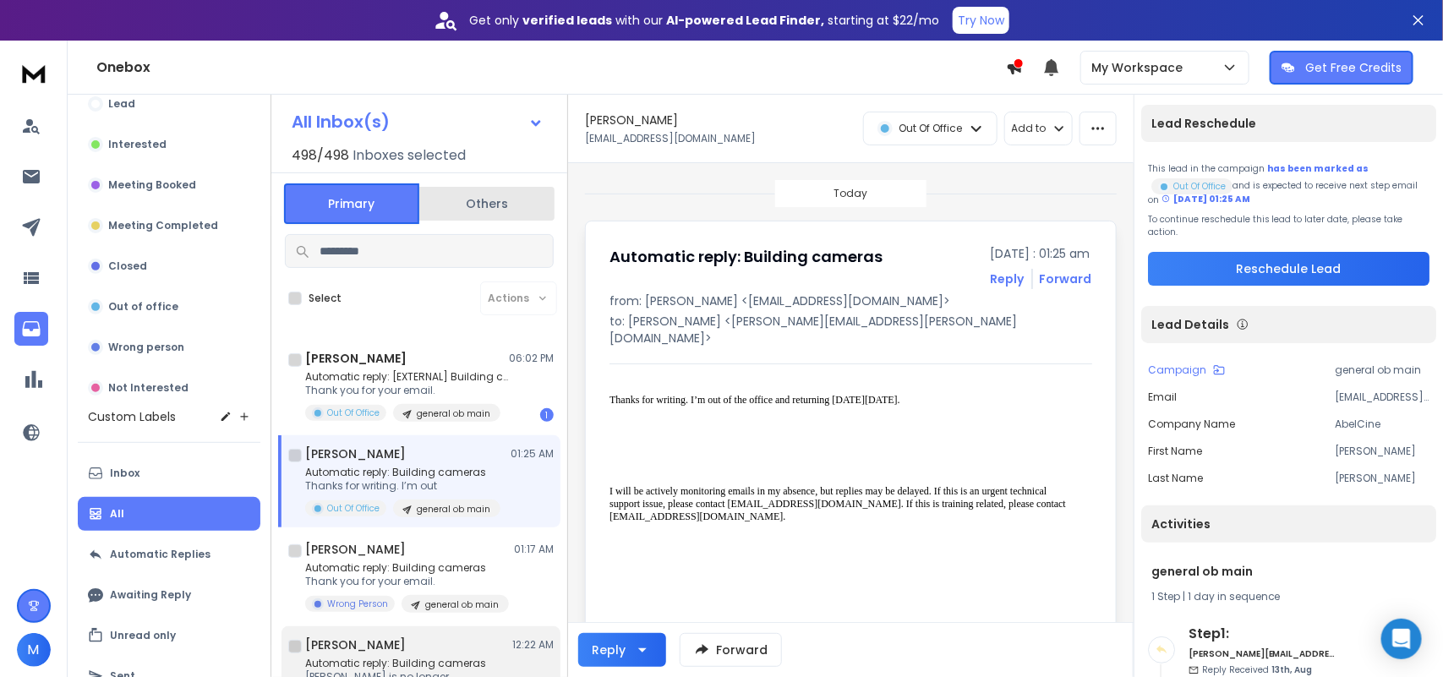
scroll to position [845, 0]
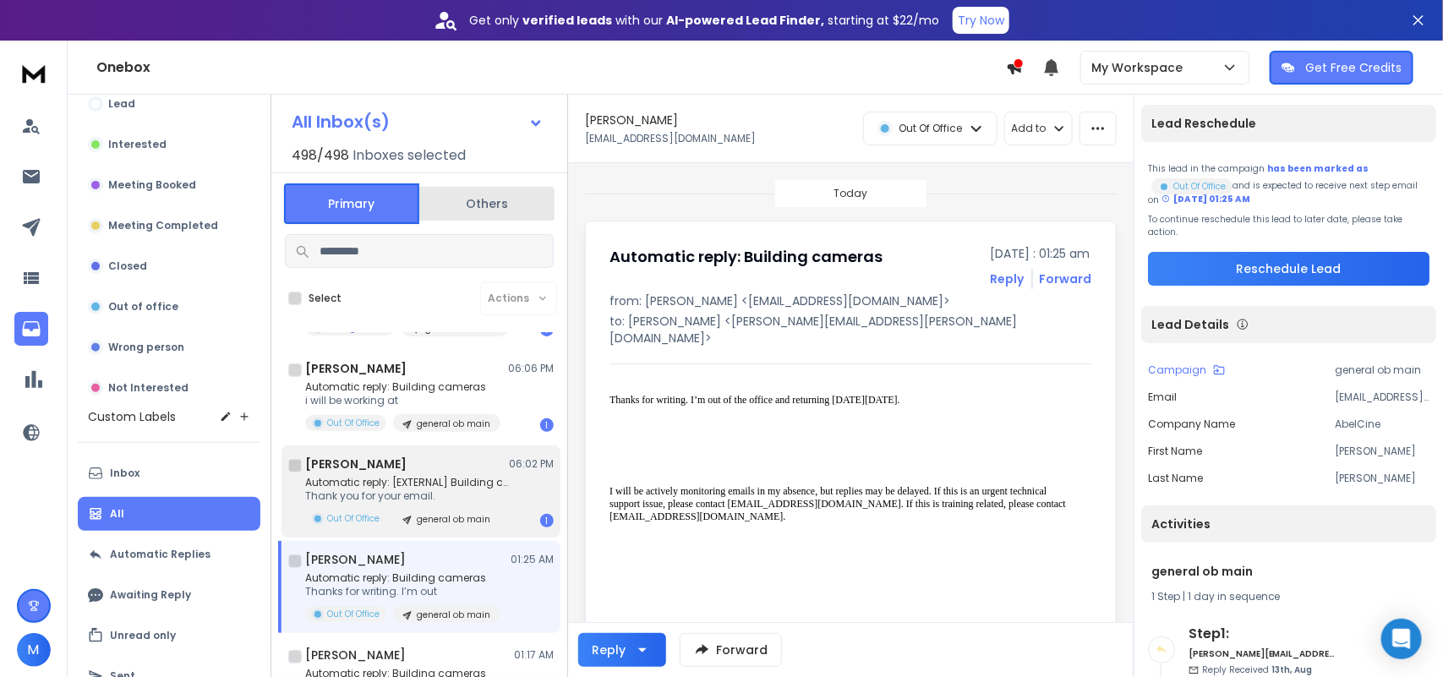
click at [459, 486] on p "Automatic reply: [EXTERNAL] Building cameras" at bounding box center [406, 483] width 203 height 14
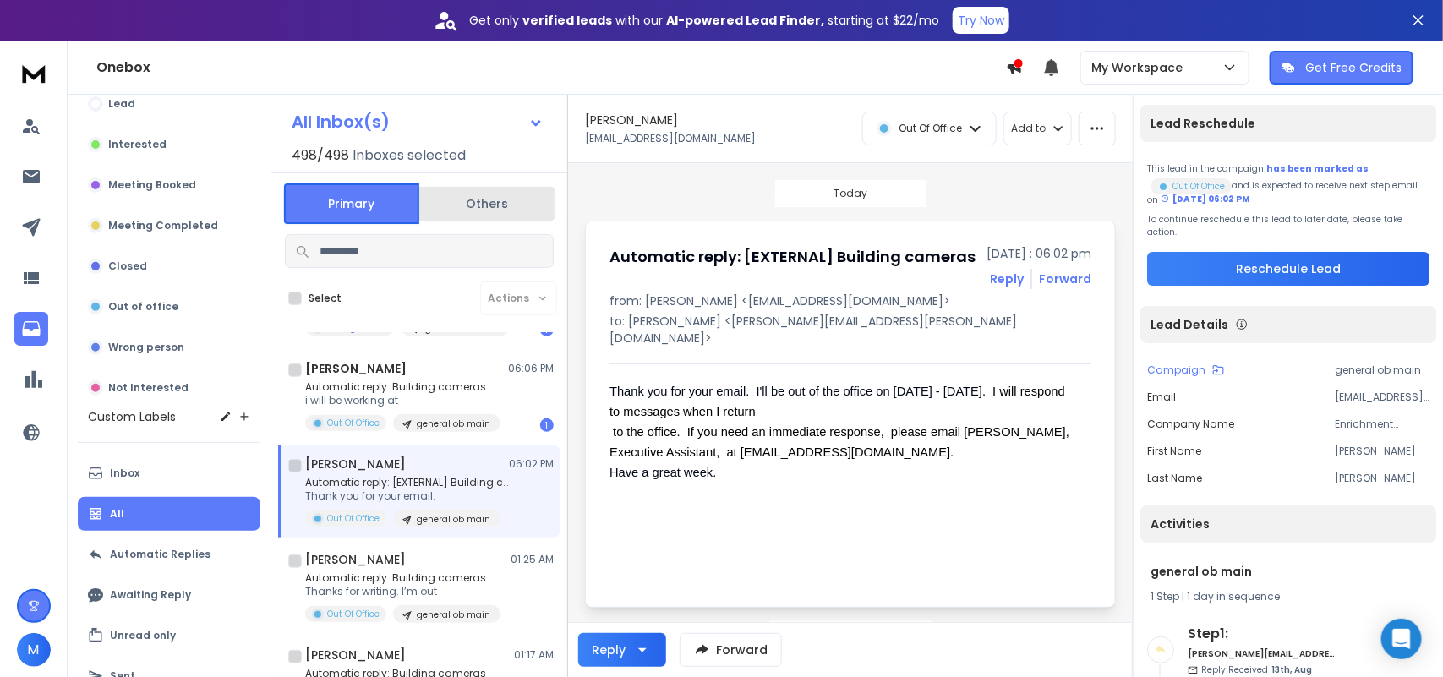
click at [656, 118] on h1 "[PERSON_NAME]" at bounding box center [631, 120] width 93 height 17
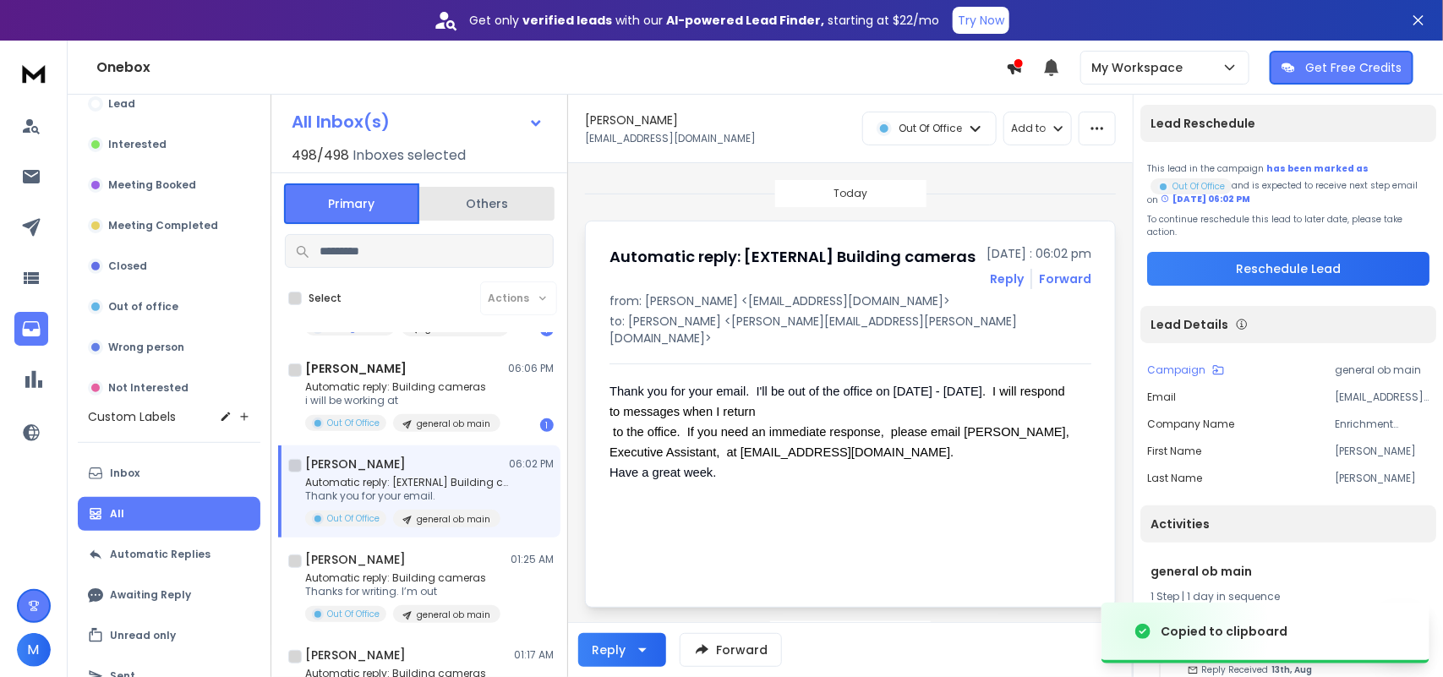
click at [682, 139] on p "[EMAIL_ADDRESS][DOMAIN_NAME]" at bounding box center [670, 139] width 171 height 14
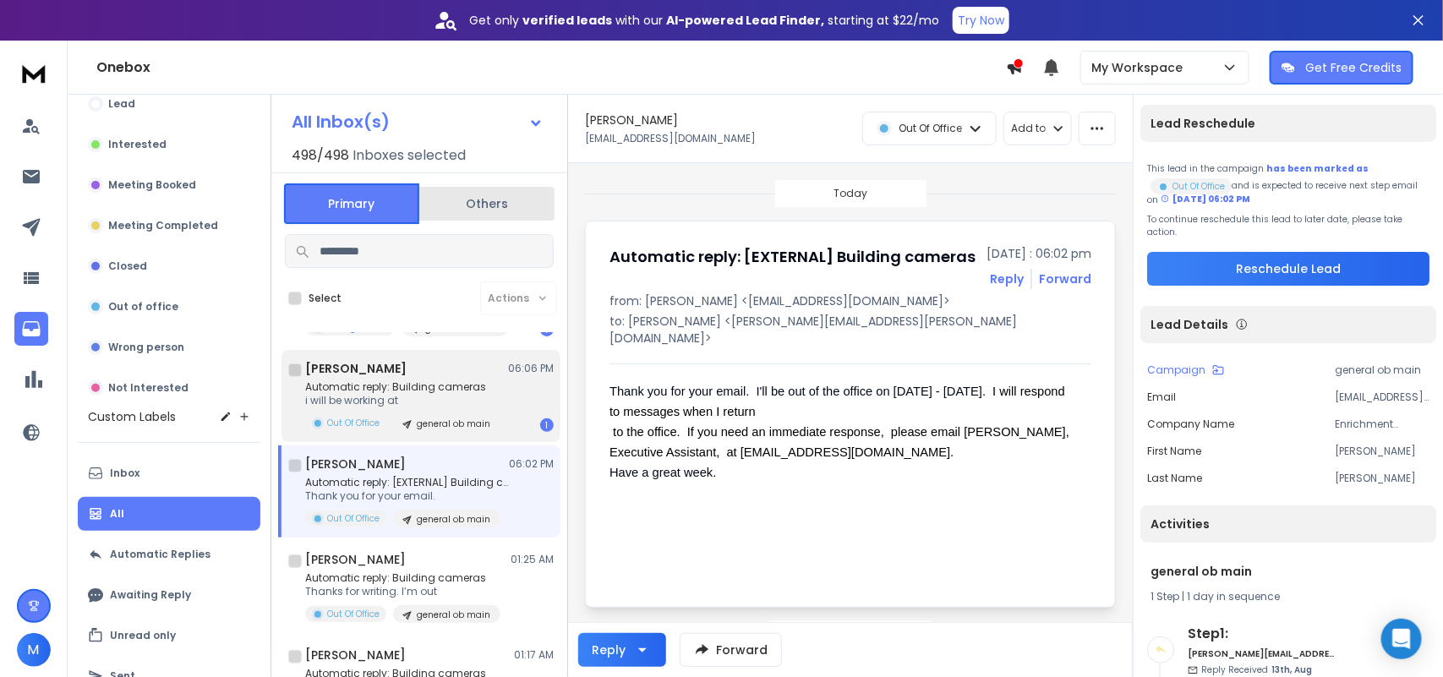
click at [386, 412] on div "Automatic reply: Building cameras i will be working at Out Of Office general ob…" at bounding box center [402, 406] width 195 height 52
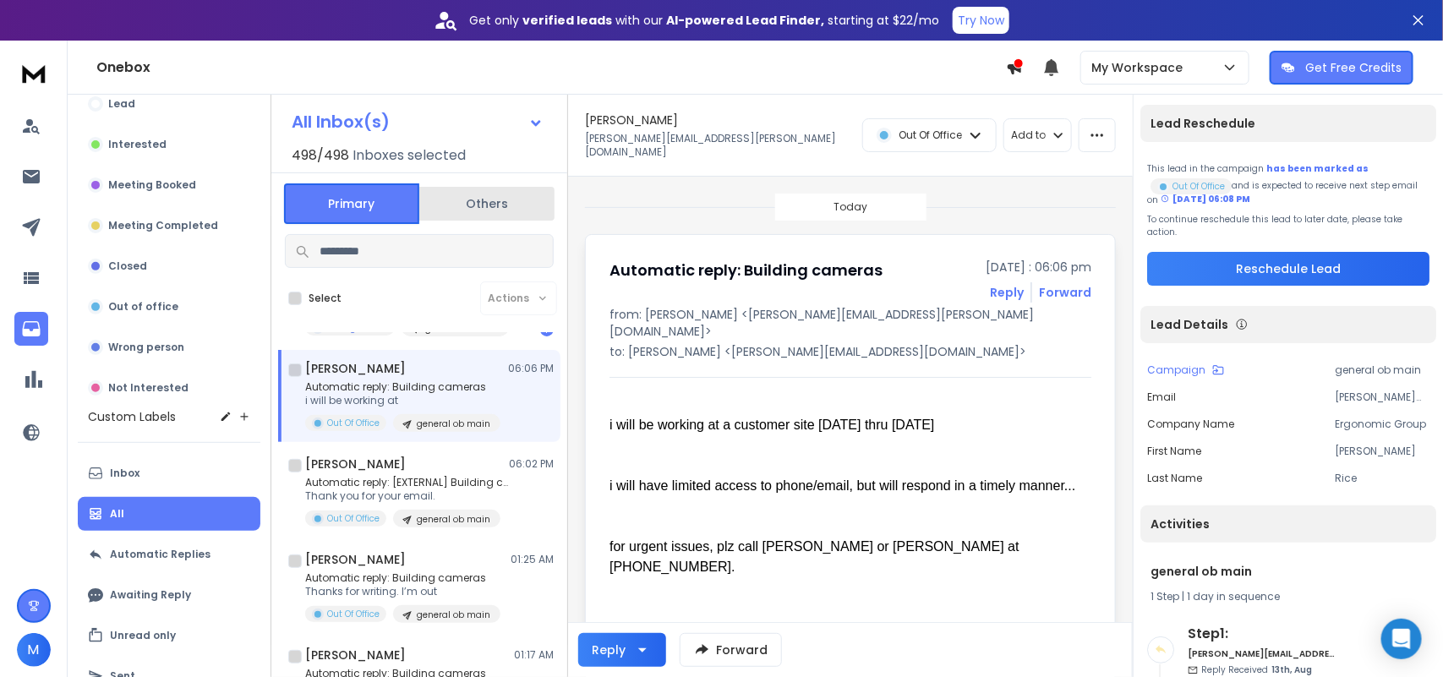
click at [609, 120] on h1 "[PERSON_NAME]" at bounding box center [631, 120] width 93 height 17
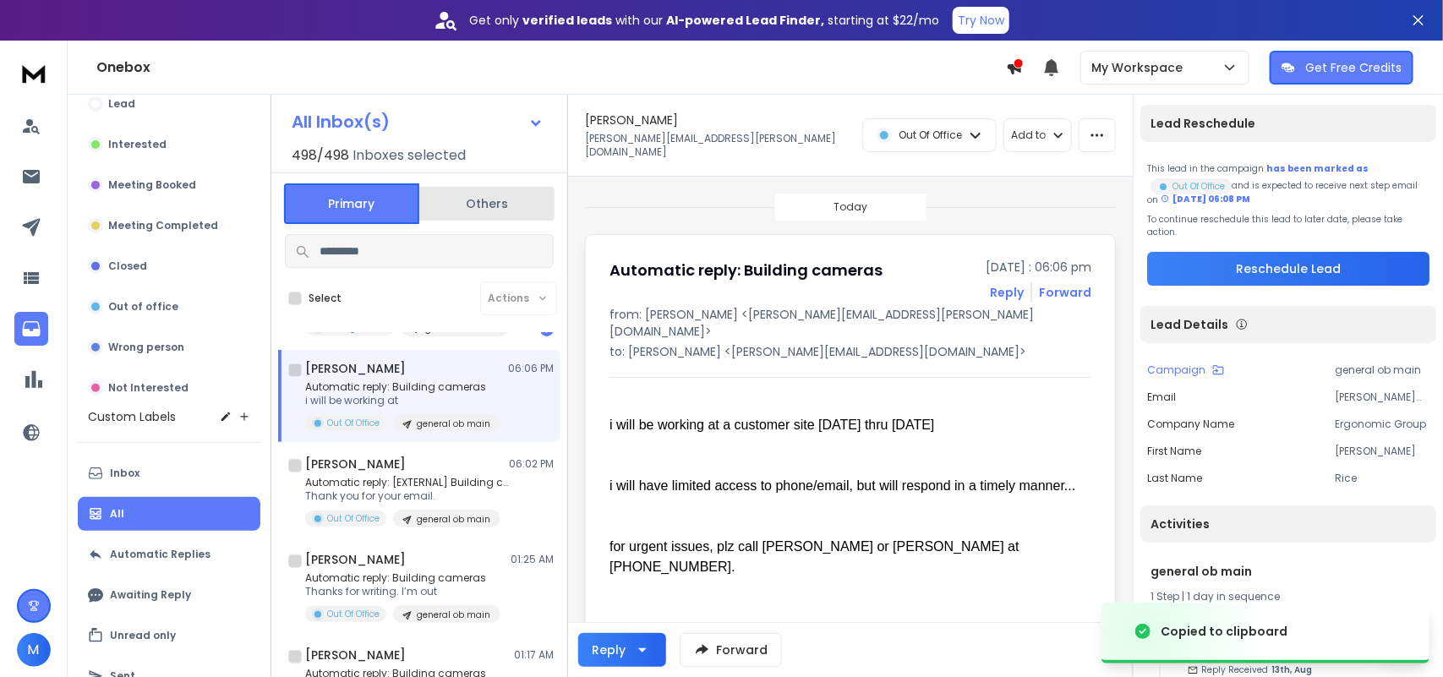
click at [641, 134] on p "[PERSON_NAME][EMAIL_ADDRESS][PERSON_NAME][DOMAIN_NAME]" at bounding box center [715, 145] width 260 height 27
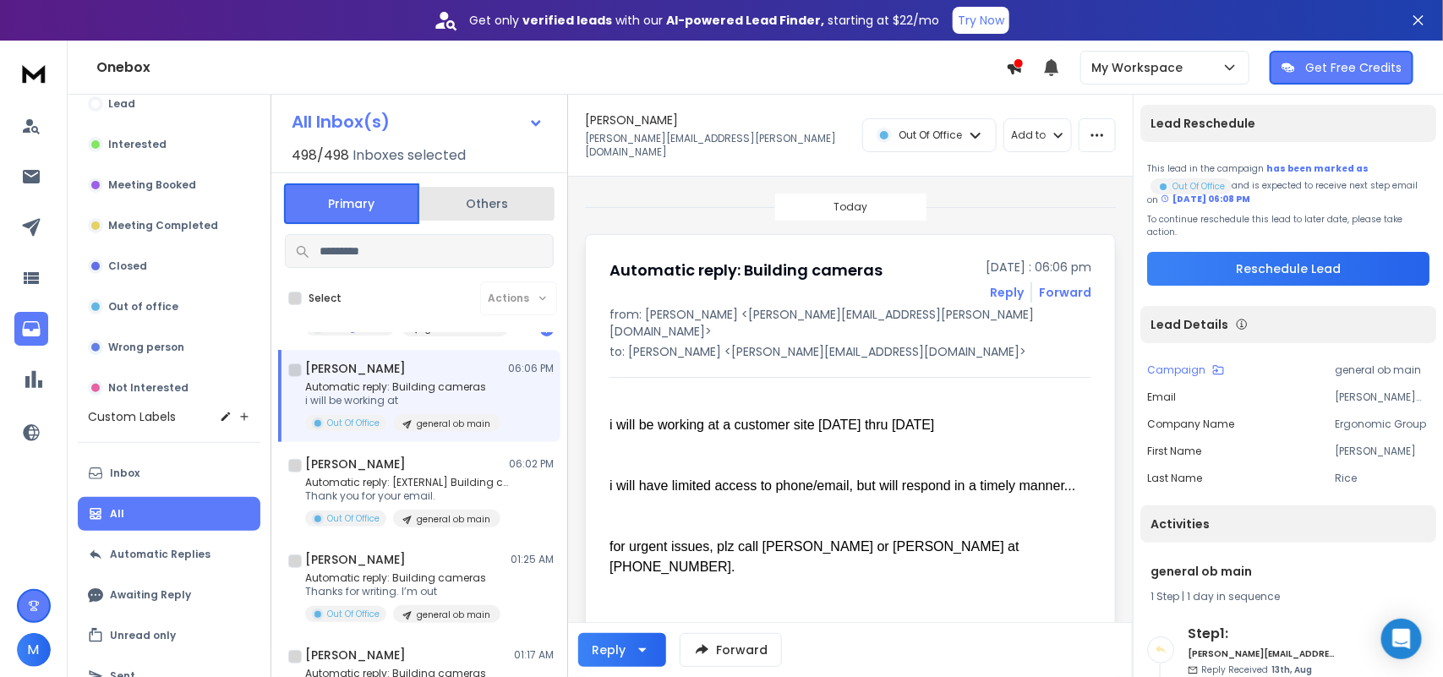
scroll to position [740, 0]
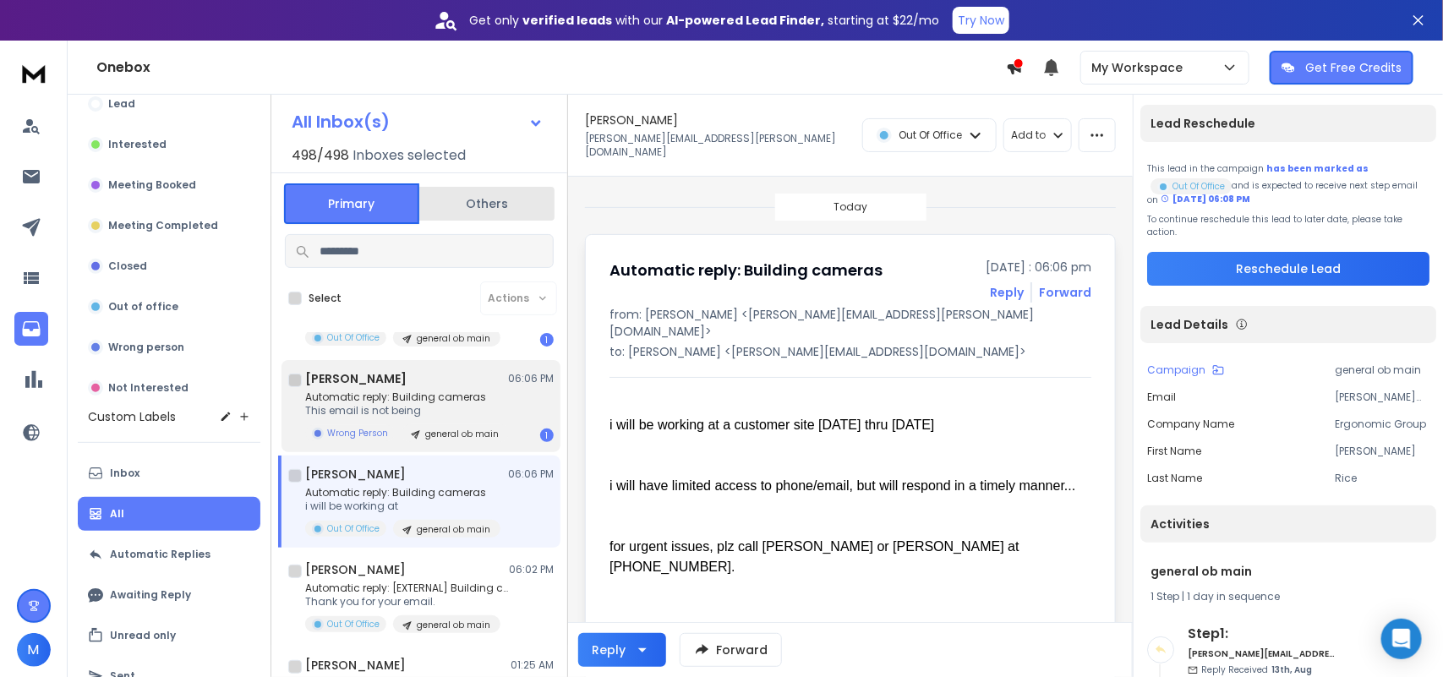
click at [429, 448] on div "[PERSON_NAME] 06:06 PM Automatic reply: Building cameras This email is not bein…" at bounding box center [421, 406] width 279 height 92
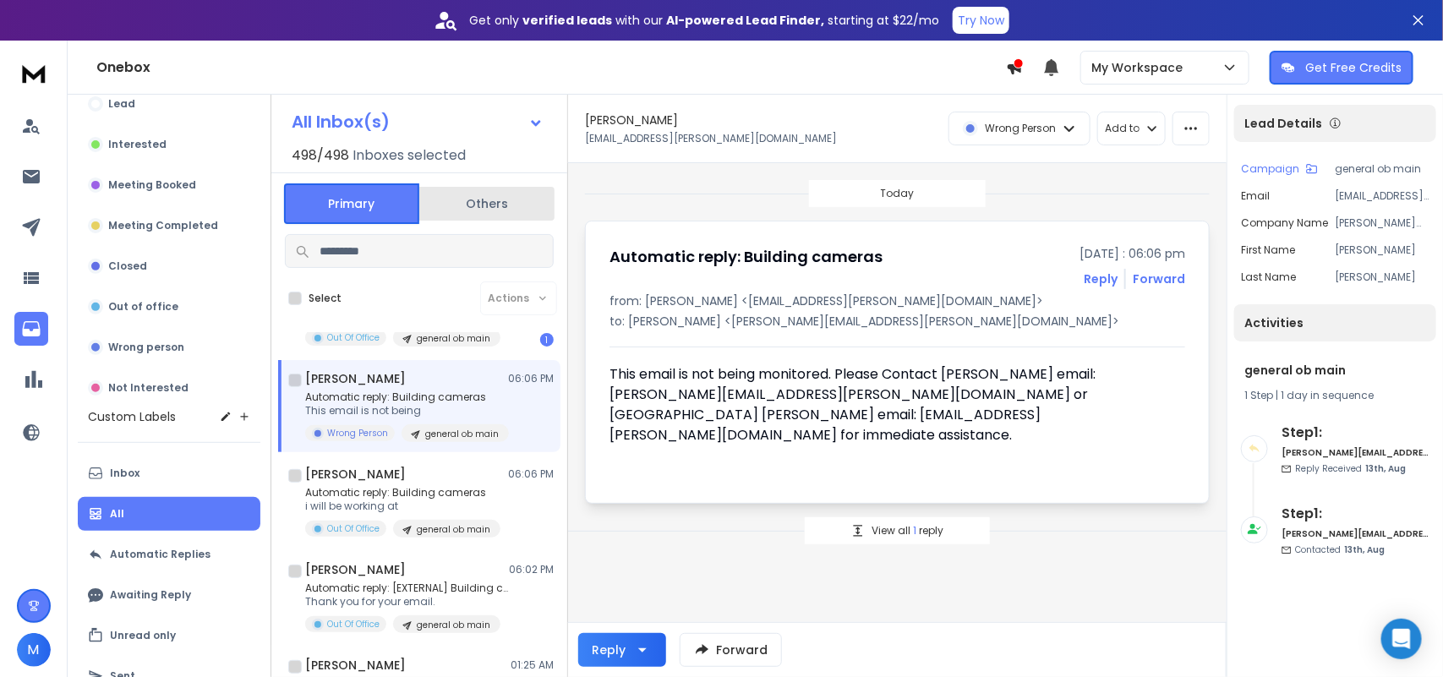
click at [641, 116] on h1 "[PERSON_NAME]" at bounding box center [631, 120] width 93 height 17
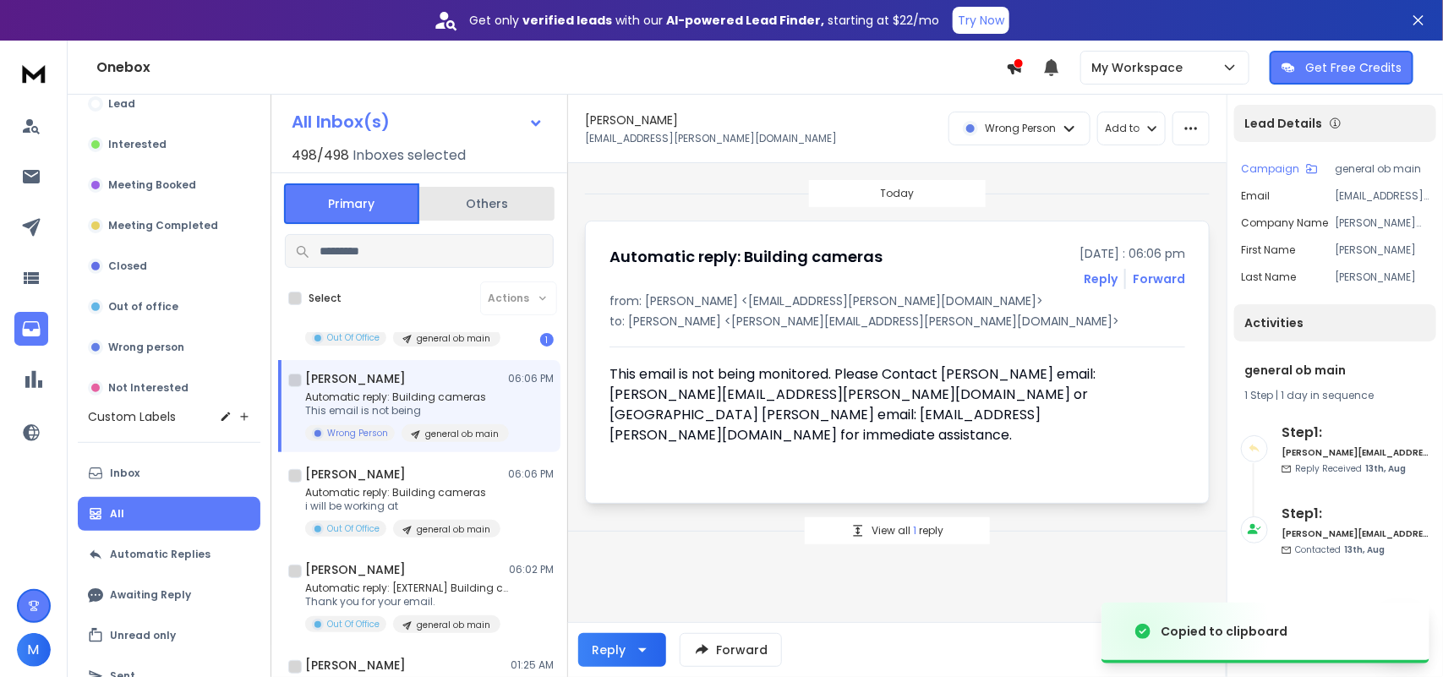
click at [702, 137] on p "[EMAIL_ADDRESS][PERSON_NAME][DOMAIN_NAME]" at bounding box center [711, 139] width 252 height 14
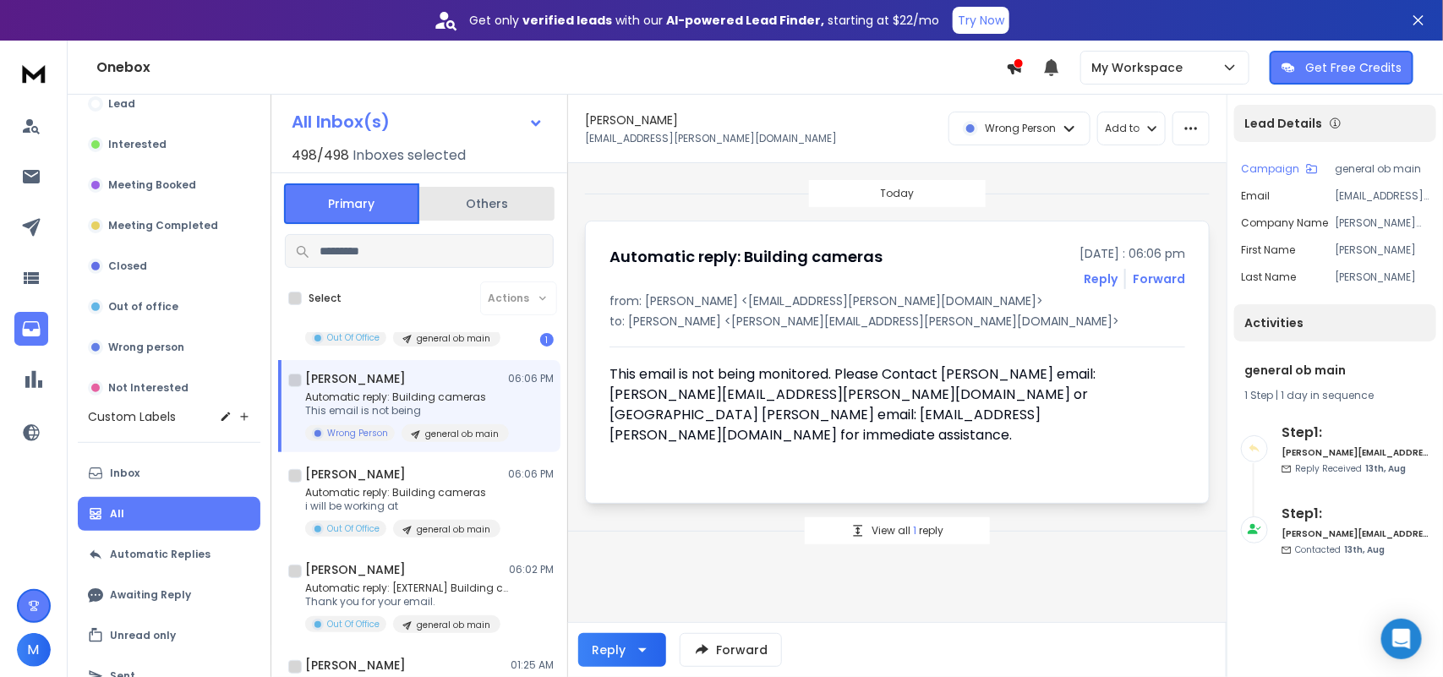
scroll to position [528, 0]
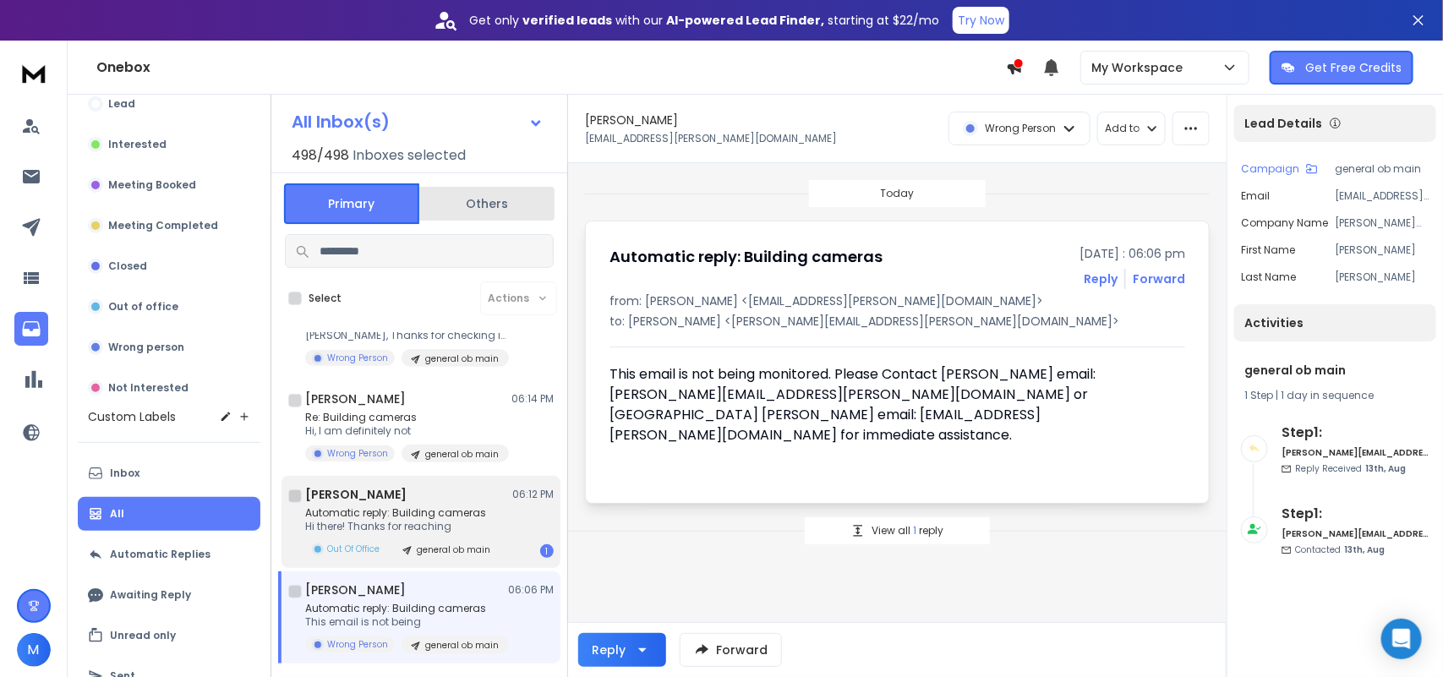
click at [424, 513] on p "Automatic reply: Building cameras" at bounding box center [402, 513] width 195 height 14
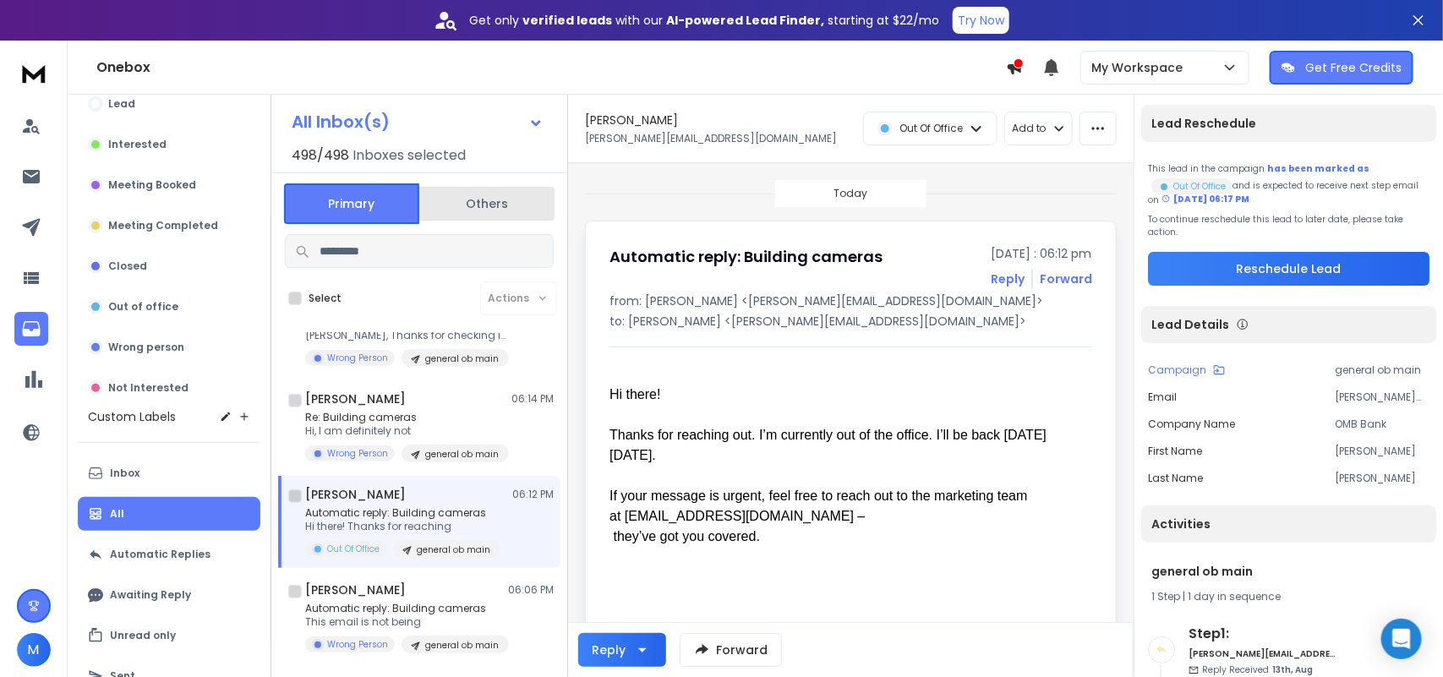
click at [643, 121] on h1 "[PERSON_NAME]" at bounding box center [631, 120] width 93 height 17
click at [685, 135] on p "[PERSON_NAME][EMAIL_ADDRESS][DOMAIN_NAME]" at bounding box center [711, 139] width 252 height 14
click at [1365, 397] on p "[PERSON_NAME][EMAIL_ADDRESS][DOMAIN_NAME]" at bounding box center [1382, 398] width 95 height 14
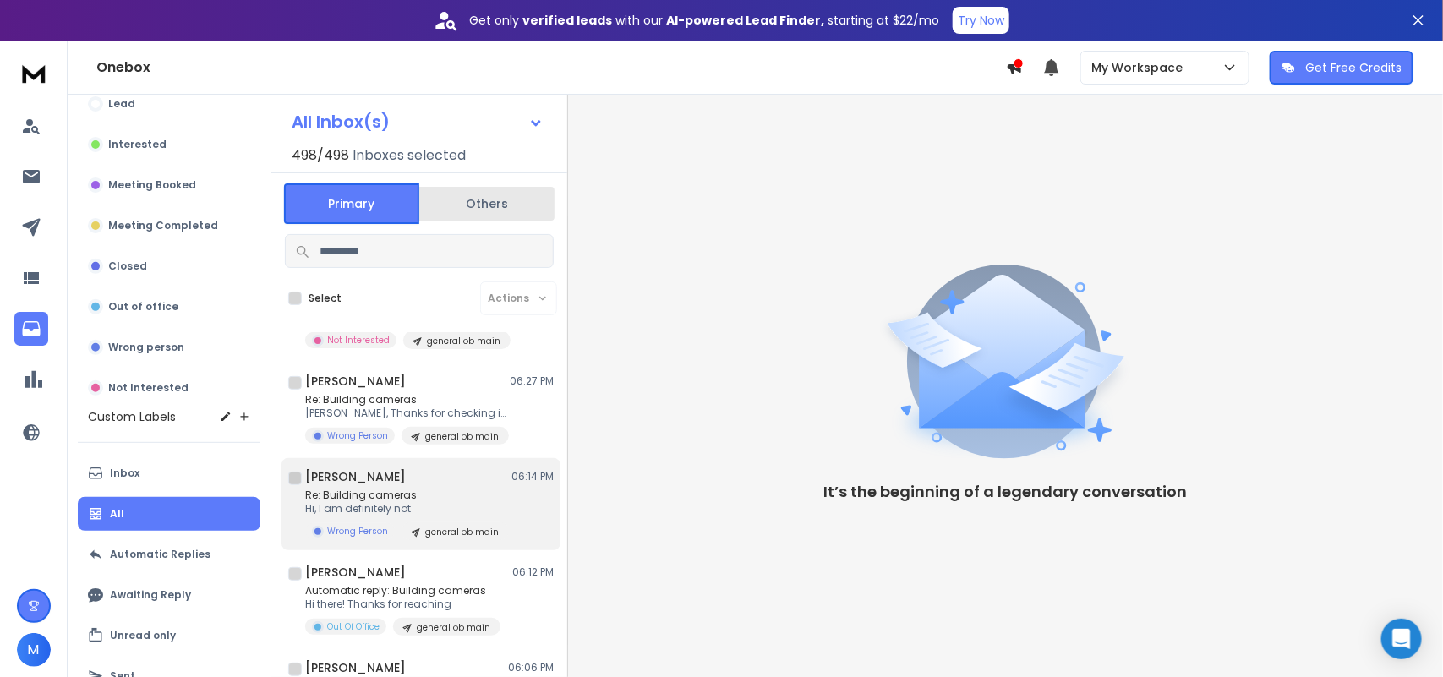
scroll to position [0, 0]
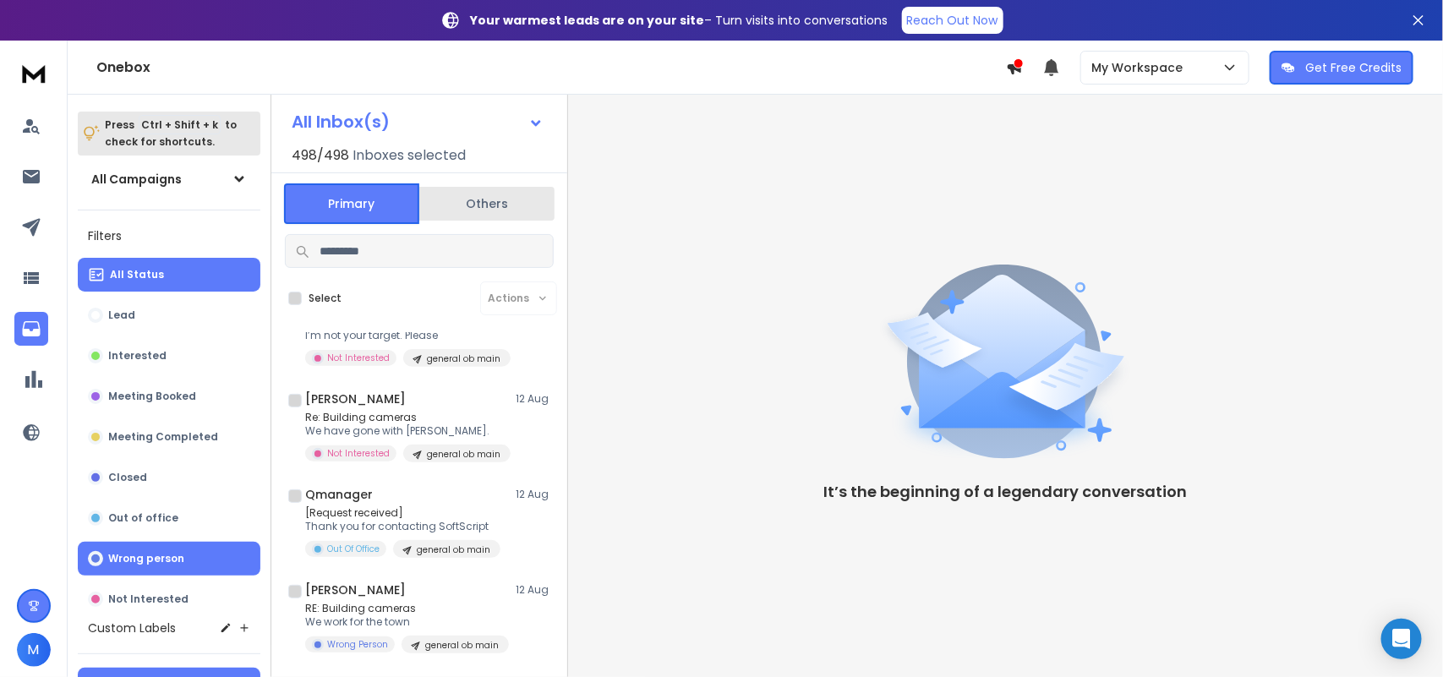
scroll to position [297, 0]
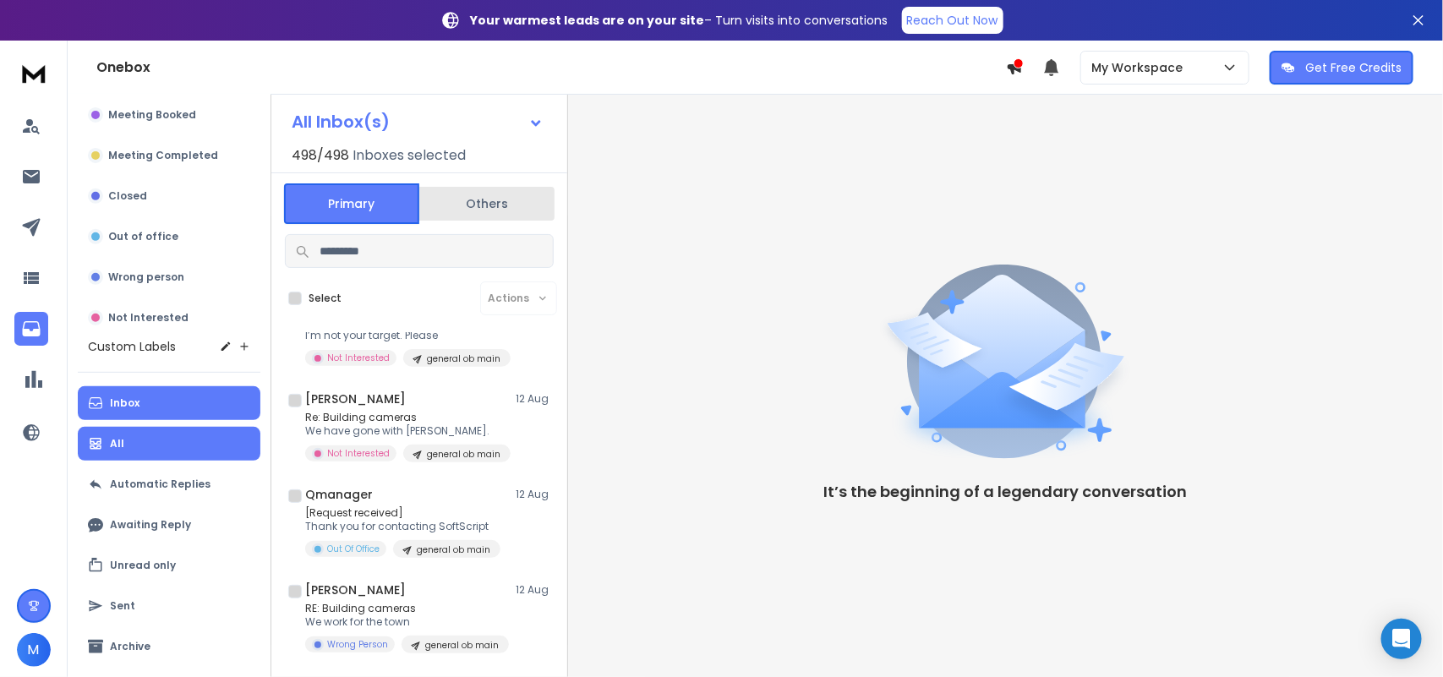
click at [123, 437] on p "All" at bounding box center [117, 444] width 14 height 14
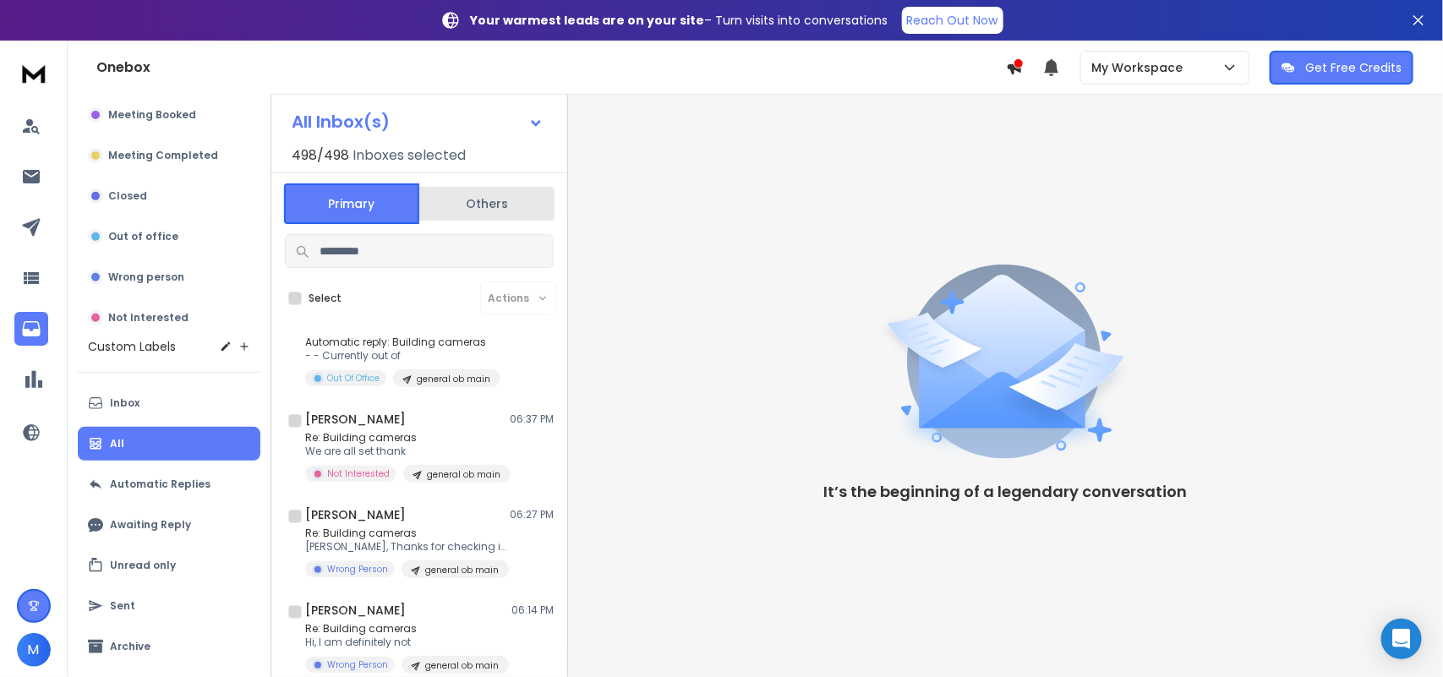
scroll to position [0, 0]
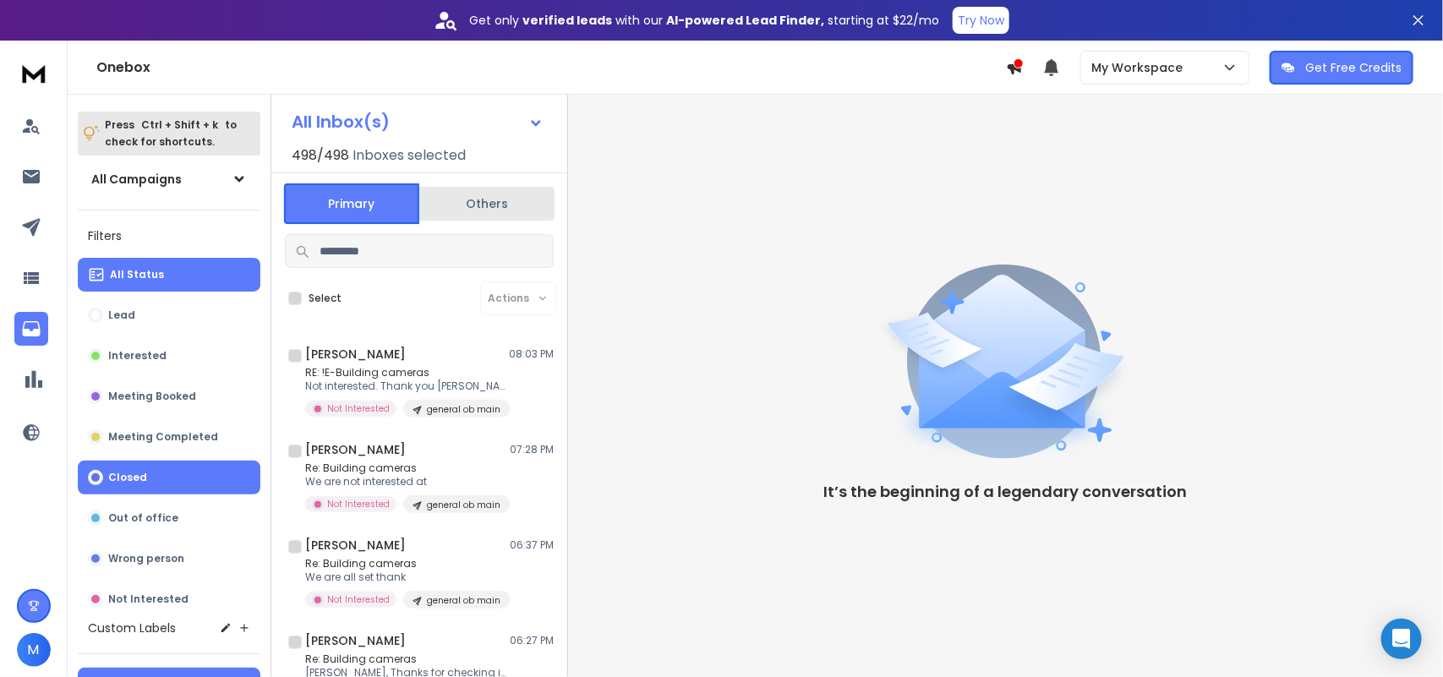
scroll to position [211, 0]
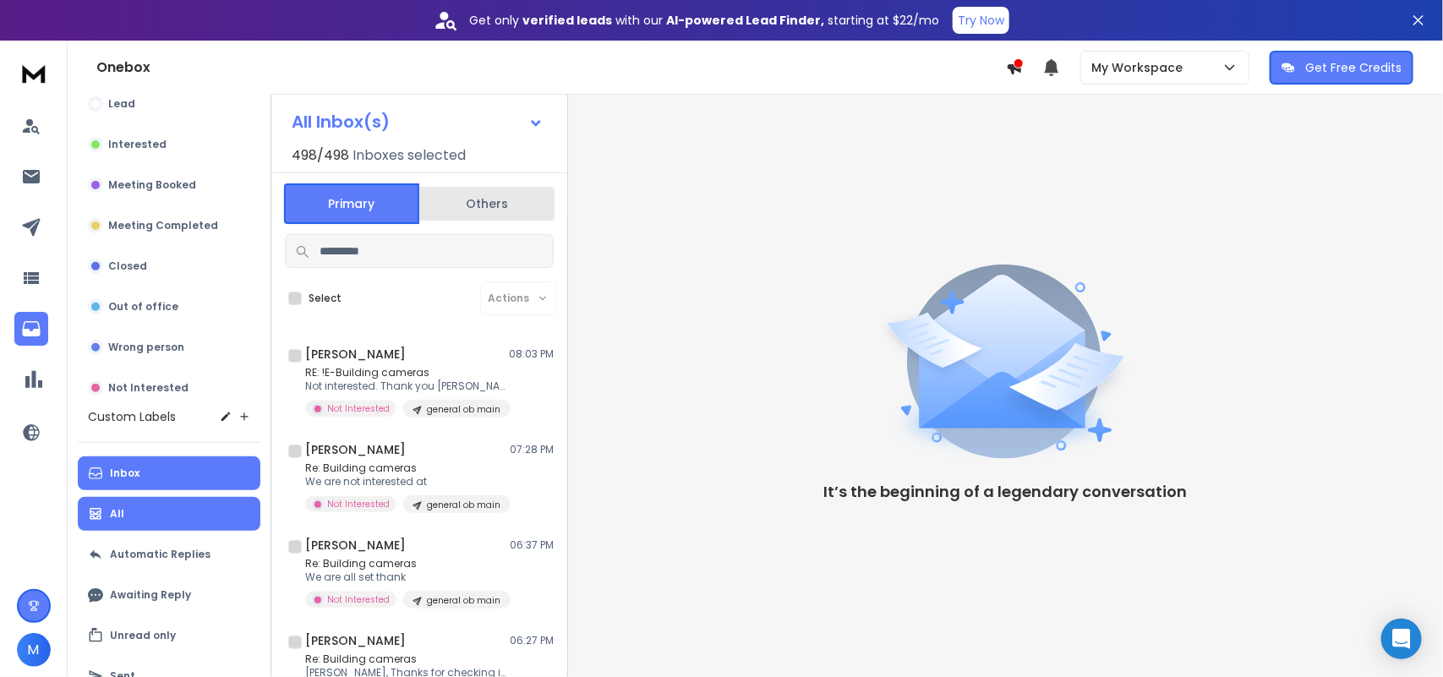
click at [133, 513] on button "All" at bounding box center [169, 514] width 183 height 34
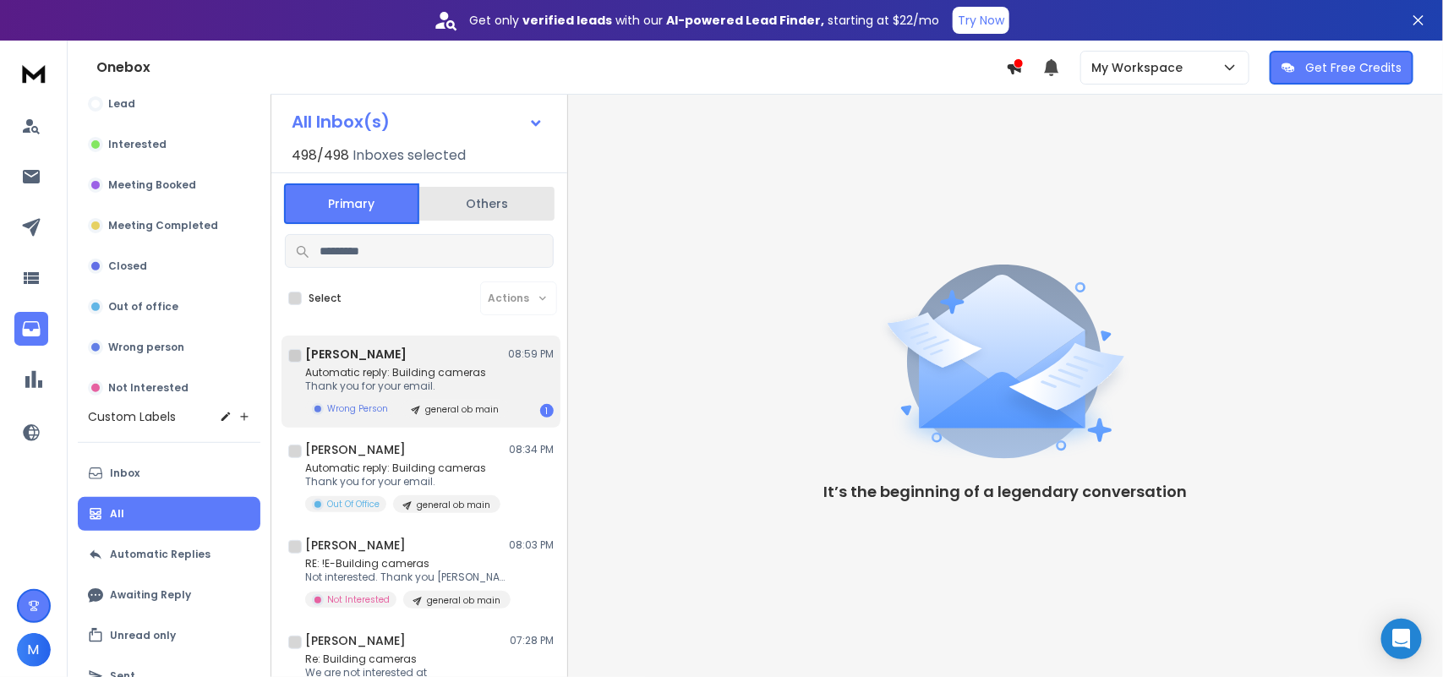
click at [370, 376] on p "Automatic reply: Building cameras" at bounding box center [406, 373] width 203 height 14
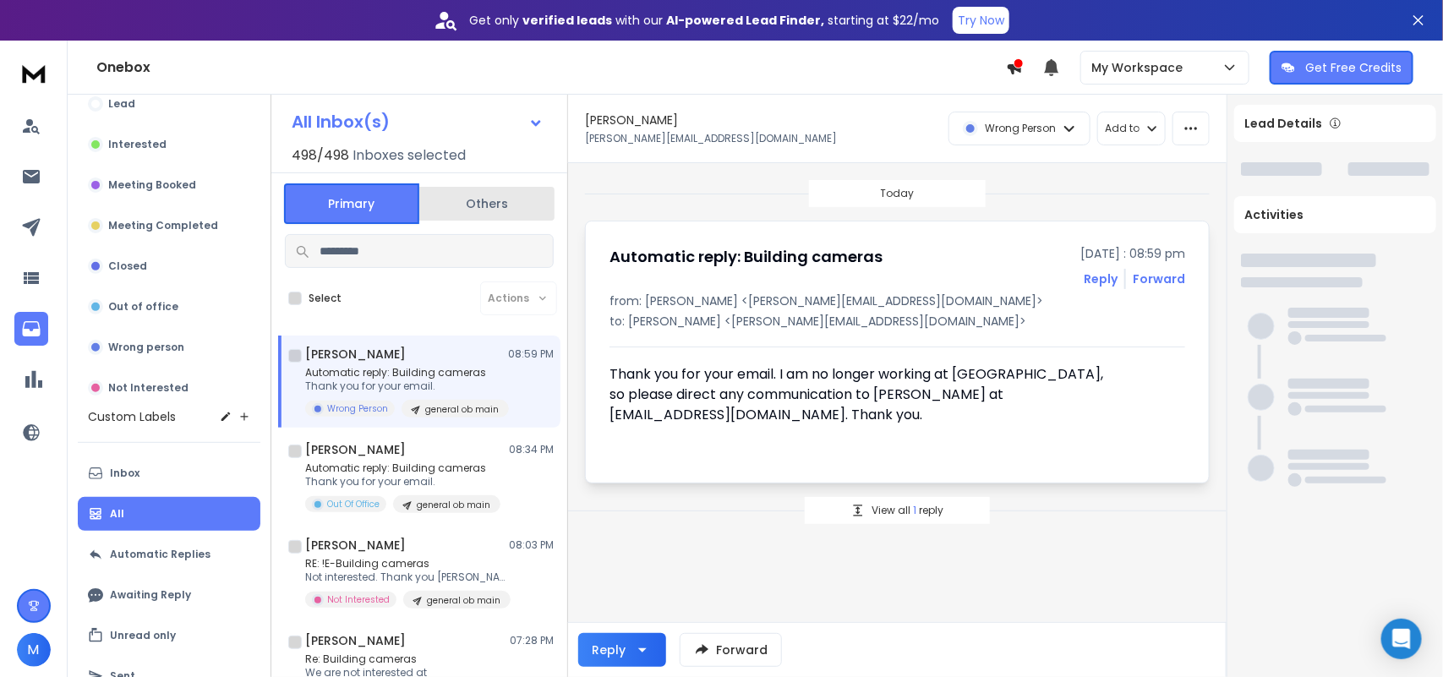
click at [613, 114] on h1 "Steve Ward" at bounding box center [631, 120] width 93 height 17
click at [660, 136] on p "sward@aldergse.edu" at bounding box center [711, 139] width 252 height 14
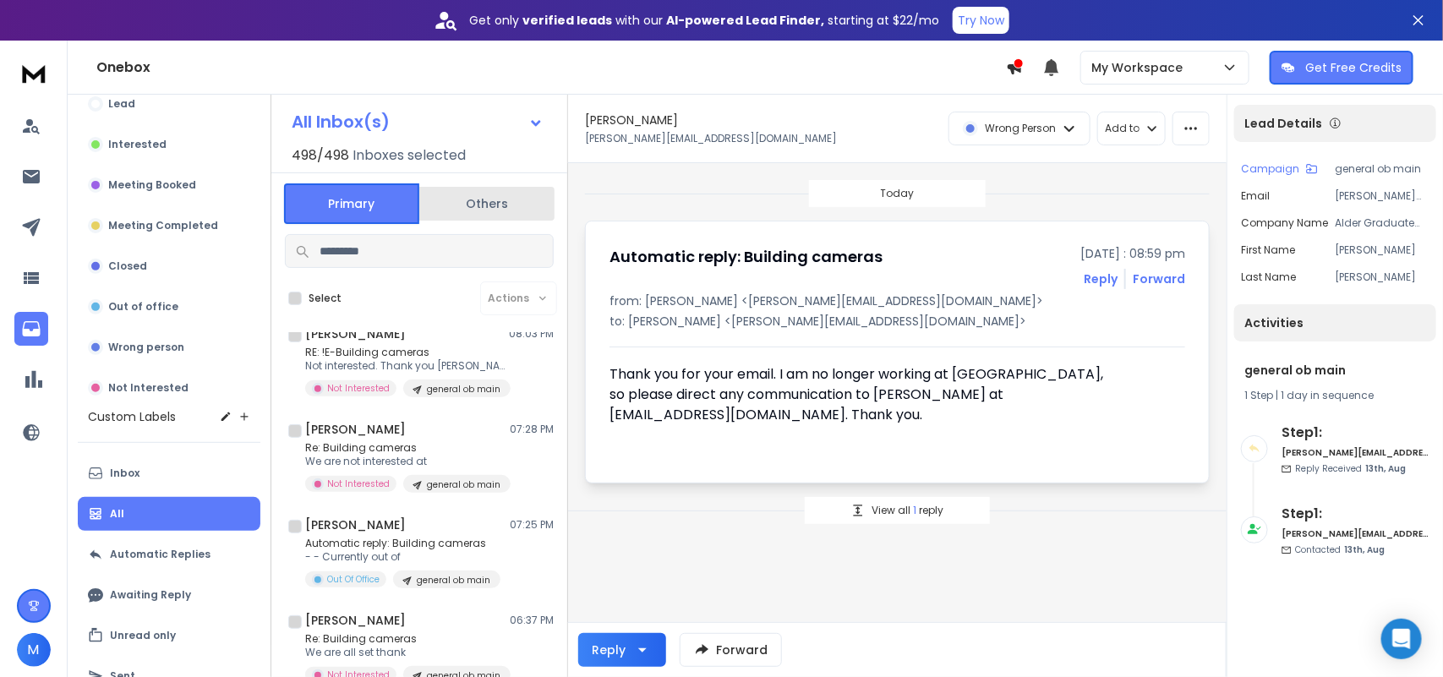
scroll to position [0, 0]
